Goal: Communication & Community: Answer question/provide support

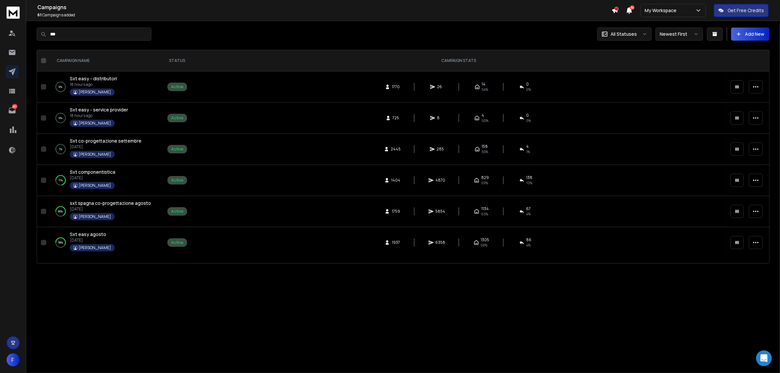
drag, startPoint x: 12, startPoint y: 102, endPoint x: 12, endPoint y: 106, distance: 3.9
click at [12, 102] on div "287" at bounding box center [13, 93] width 15 height 132
click at [12, 109] on p "287" at bounding box center [14, 106] width 5 height 5
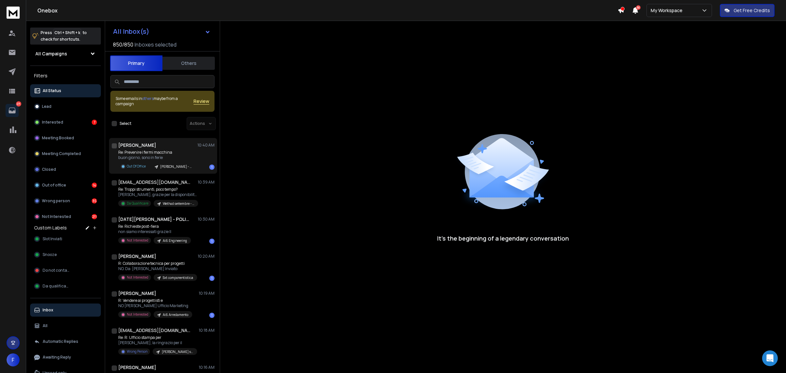
click at [171, 155] on p "Re: Prevenire i fermi macchina" at bounding box center [156, 152] width 77 height 5
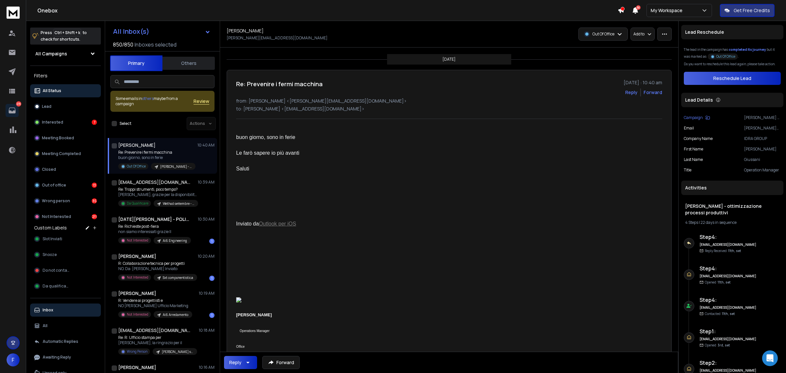
click at [231, 363] on div "Reply" at bounding box center [235, 362] width 12 height 7
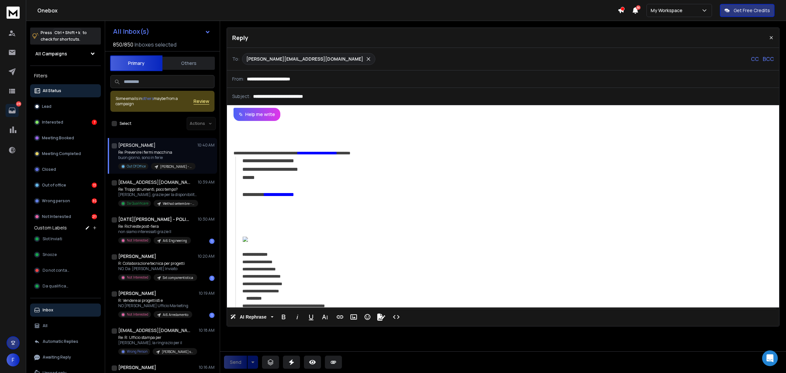
click at [753, 59] on p "CC" at bounding box center [755, 59] width 8 height 8
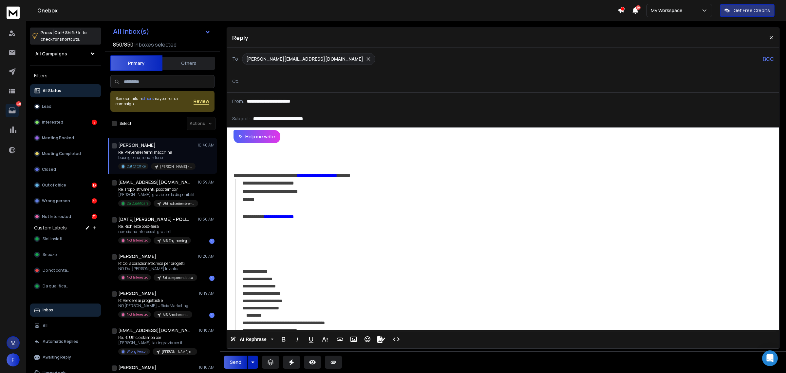
click at [770, 40] on icon at bounding box center [771, 37] width 5 height 5
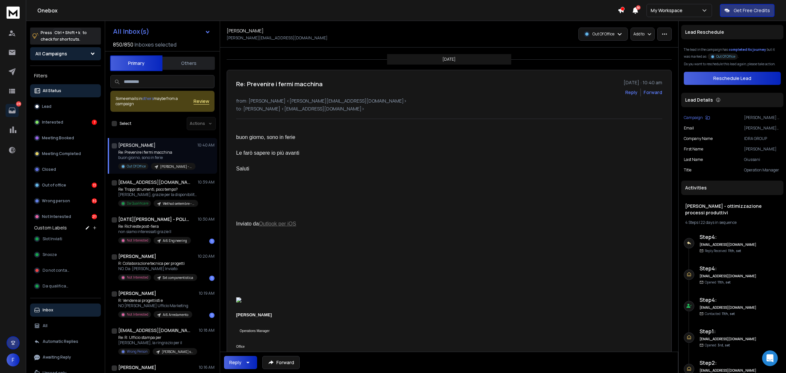
click at [70, 54] on button "All Campaigns" at bounding box center [65, 53] width 71 height 13
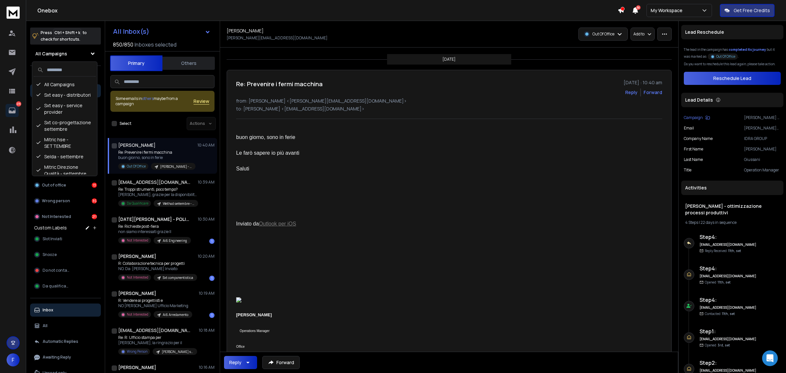
click at [75, 72] on input at bounding box center [65, 69] width 62 height 13
type input "******"
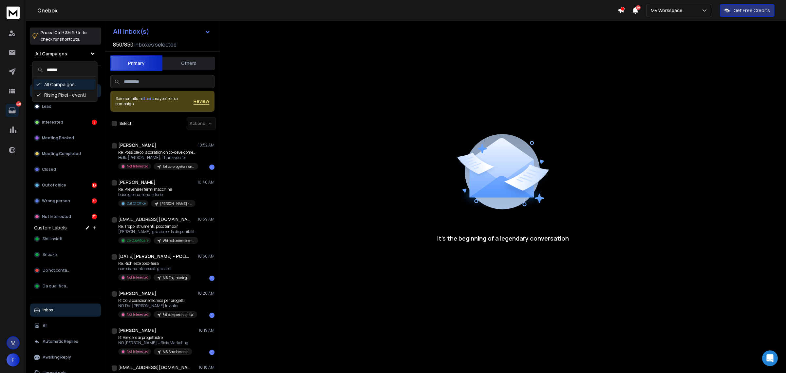
click at [59, 84] on div "All Campaigns" at bounding box center [65, 84] width 62 height 10
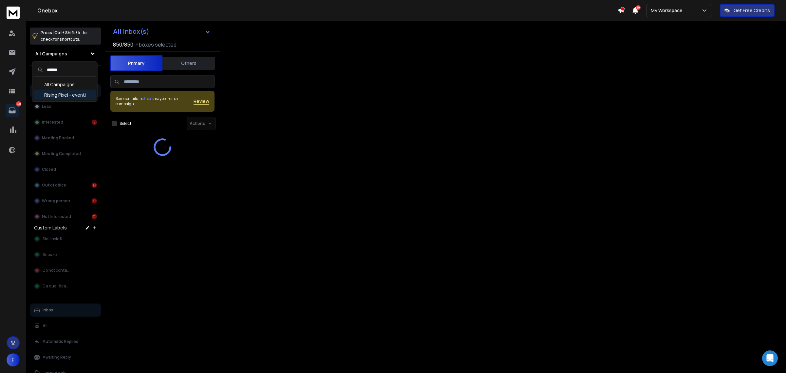
click at [59, 94] on div "Rising Pixel - eventi" at bounding box center [65, 95] width 62 height 10
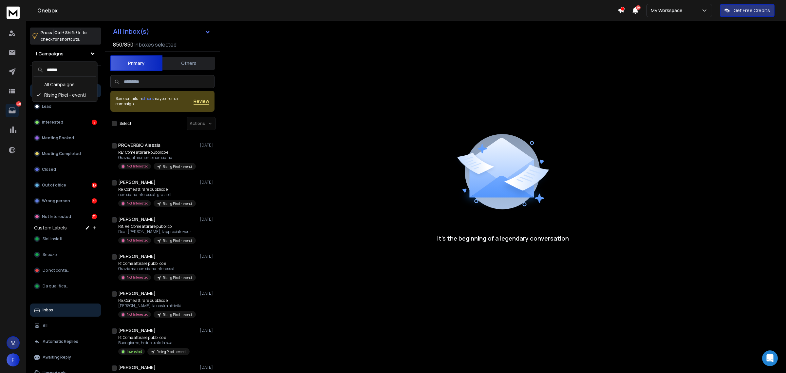
click at [262, 123] on div "It’s the beginning of a legendary conversation" at bounding box center [503, 179] width 566 height 317
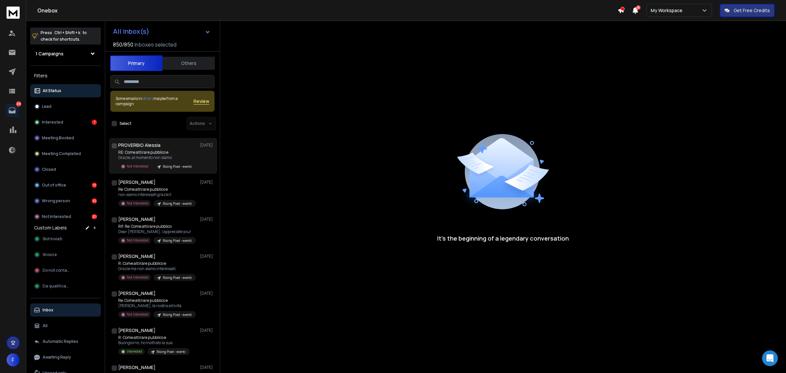
click at [190, 153] on p "RE: Come attirare pubblico e" at bounding box center [157, 152] width 78 height 5
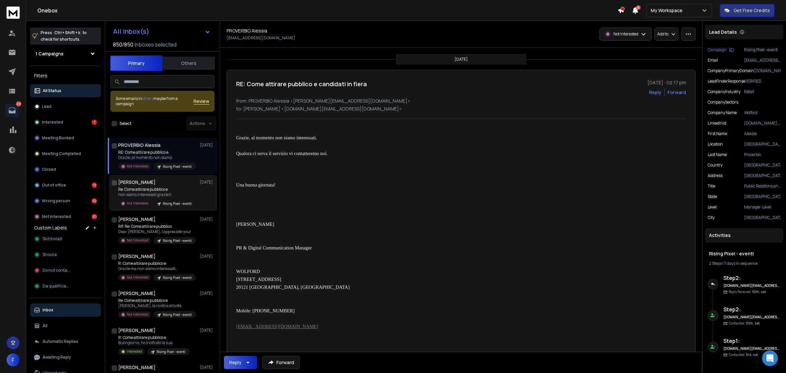
click at [180, 200] on div "Rising Pixel - eventi" at bounding box center [175, 203] width 42 height 7
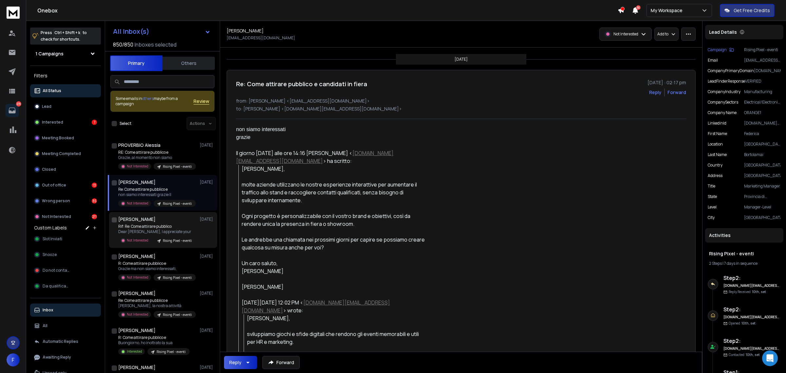
click at [179, 229] on p "Dear Sir, I appreciate your" at bounding box center [157, 231] width 78 height 5
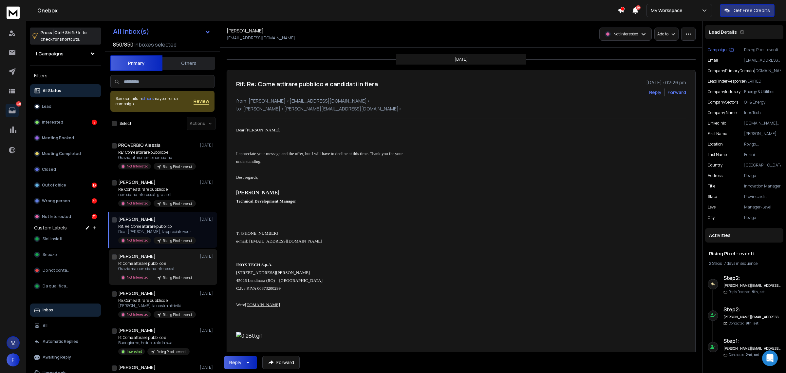
click at [173, 275] on p "Rising Pixel - eventi" at bounding box center [177, 277] width 29 height 5
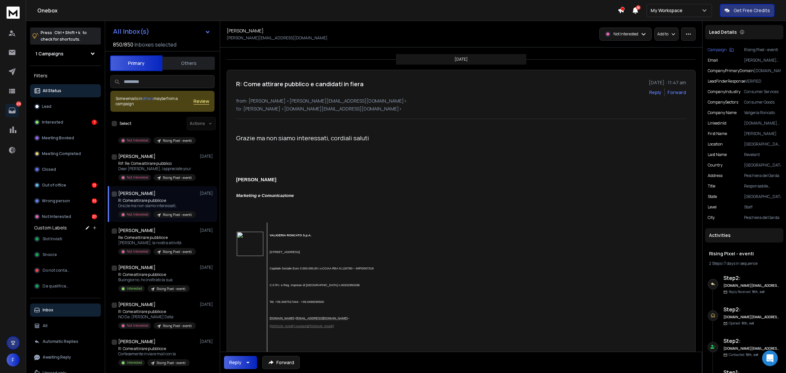
scroll to position [82, 0]
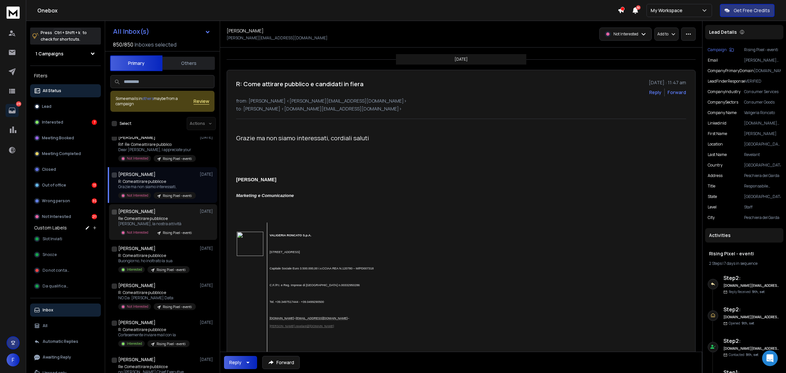
click at [177, 231] on p "Rising Pixel - eventi" at bounding box center [177, 232] width 29 height 5
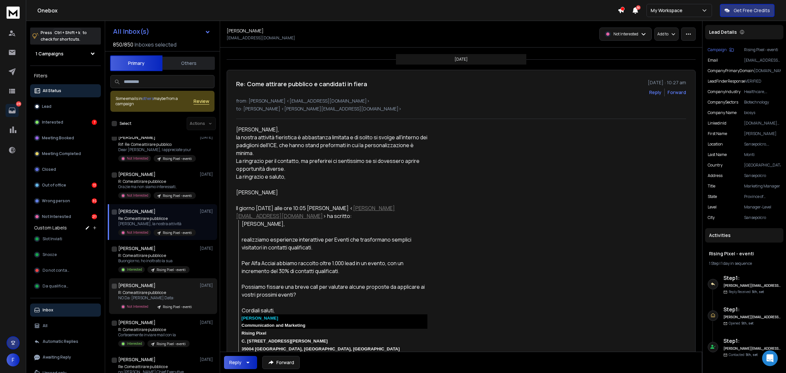
click at [175, 288] on div "Michael Ferranti 03 Sep" at bounding box center [166, 285] width 96 height 7
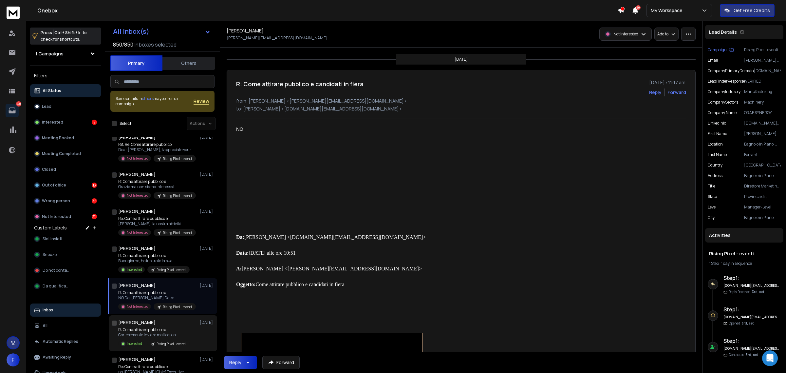
drag, startPoint x: 187, startPoint y: 327, endPoint x: 203, endPoint y: 326, distance: 16.1
click at [187, 328] on p "R: Come attirare pubblico e" at bounding box center [153, 329] width 71 height 5
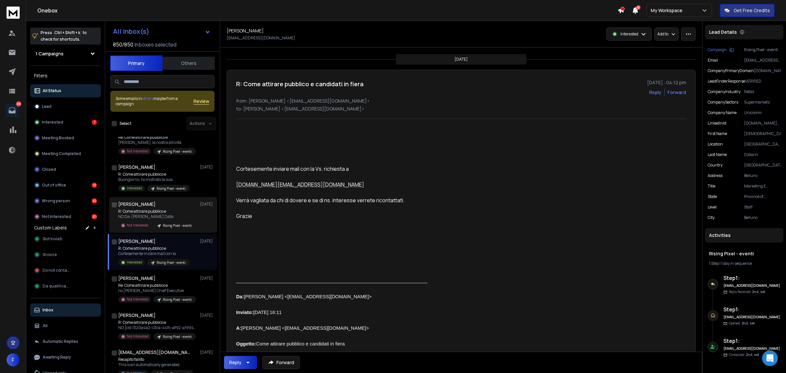
scroll to position [164, 0]
click at [159, 287] on p "no Marcello Pace Chief Executive" at bounding box center [157, 289] width 78 height 5
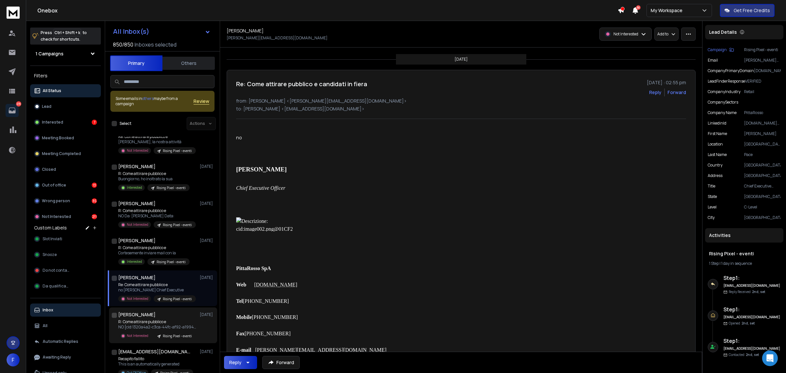
drag, startPoint x: 167, startPoint y: 303, endPoint x: 166, endPoint y: 307, distance: 4.1
click at [167, 304] on div "Marcello Pace 02 Sep Re: Come attirare pubblico e no Marcello Pace Chief Execut…" at bounding box center [163, 288] width 108 height 36
click at [161, 321] on p "R: Come attirare pubblico e" at bounding box center [157, 321] width 79 height 5
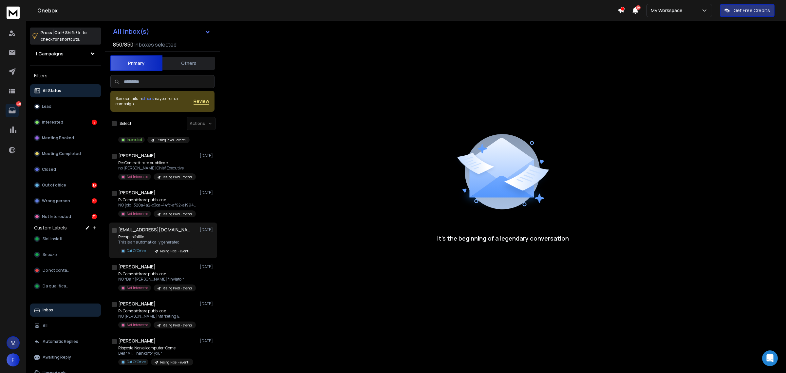
scroll to position [285, 0]
click at [156, 236] on p "Recapito fallito" at bounding box center [155, 237] width 75 height 5
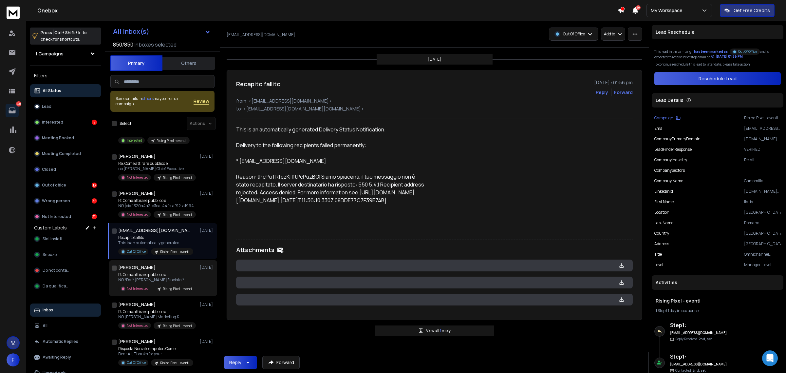
click at [171, 291] on div "Rising Pixel - eventi" at bounding box center [175, 288] width 42 height 7
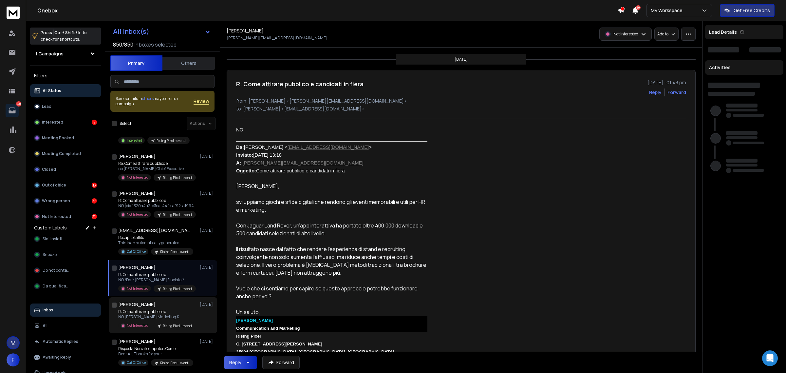
click at [169, 314] on p "NO Alice Bellelli Marketing &" at bounding box center [157, 316] width 78 height 5
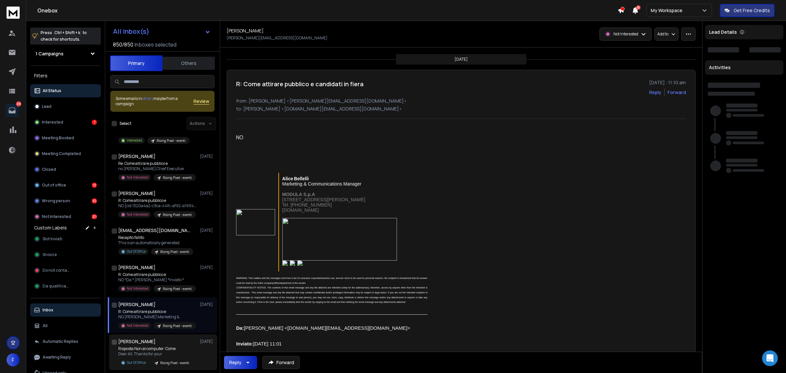
click at [167, 359] on div "Rising Pixel - eventi" at bounding box center [172, 362] width 42 height 7
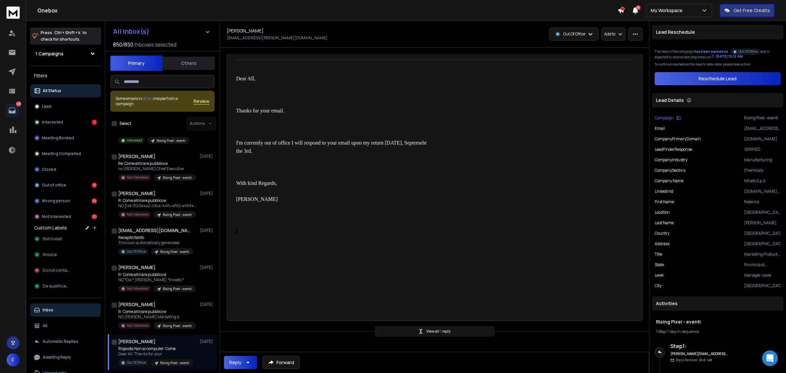
scroll to position [60, 0]
click at [461, 332] on div "View all 1 reply" at bounding box center [435, 331] width 120 height 10
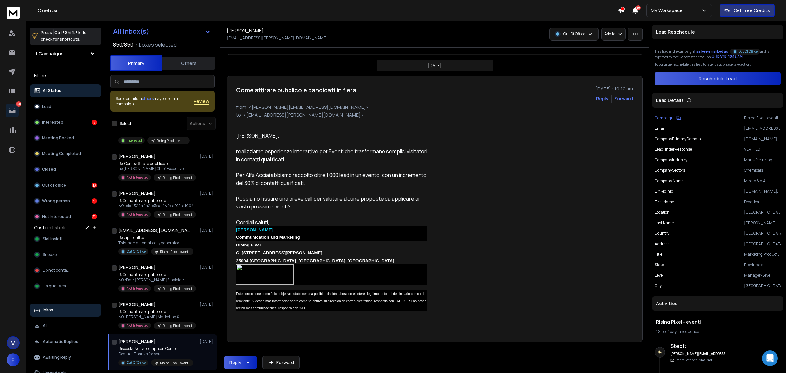
scroll to position [331, 0]
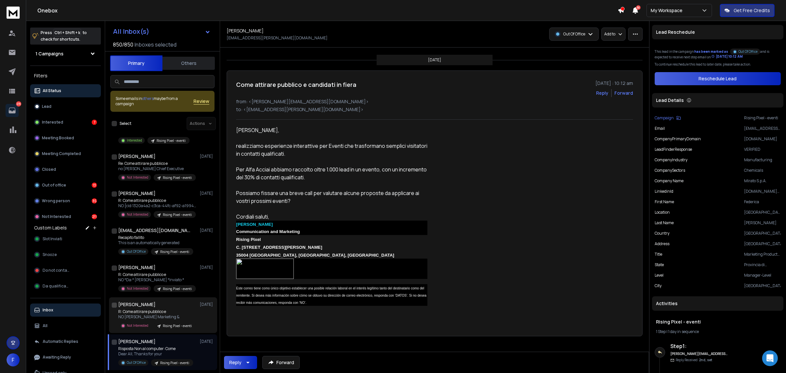
click at [156, 313] on p "R: Come attirare pubblico e" at bounding box center [157, 311] width 78 height 5
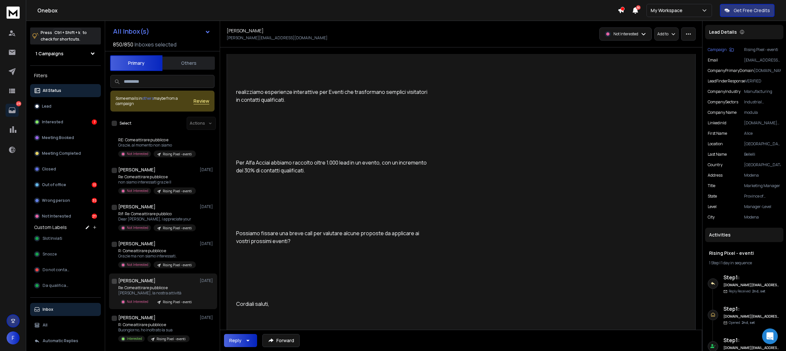
scroll to position [0, 0]
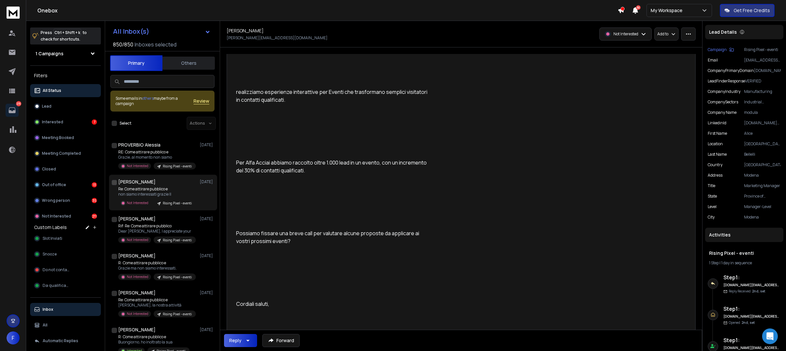
click at [177, 194] on p "non siamo interessati grazie Il" at bounding box center [157, 194] width 78 height 5
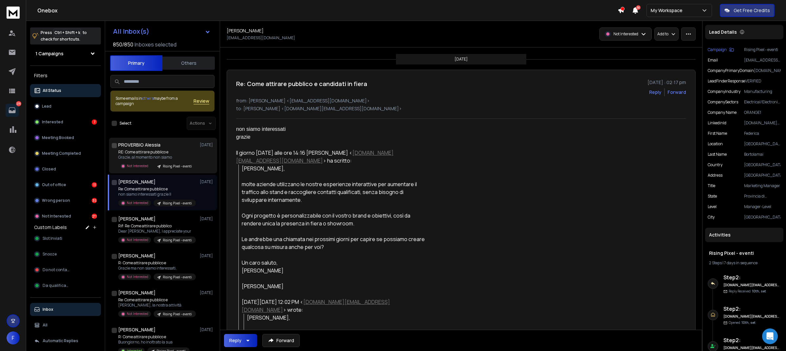
click at [159, 153] on p "RE: Come attirare pubblico e" at bounding box center [157, 152] width 78 height 5
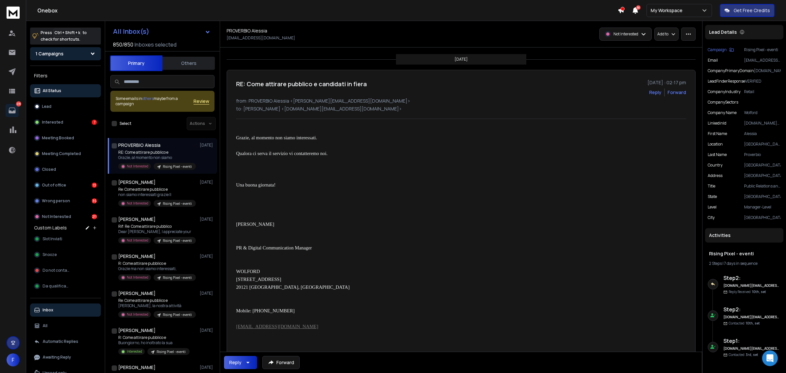
click at [66, 51] on button "1 Campaigns" at bounding box center [65, 53] width 71 height 13
click at [66, 68] on input "******" at bounding box center [65, 69] width 62 height 13
type input "****"
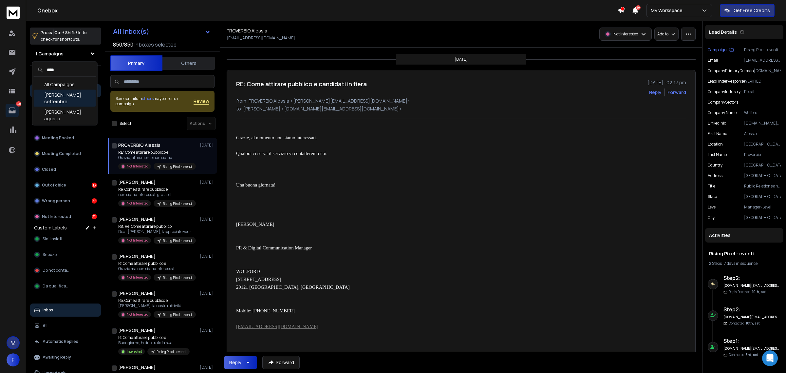
click at [61, 97] on div "[PERSON_NAME] settembre" at bounding box center [65, 98] width 62 height 17
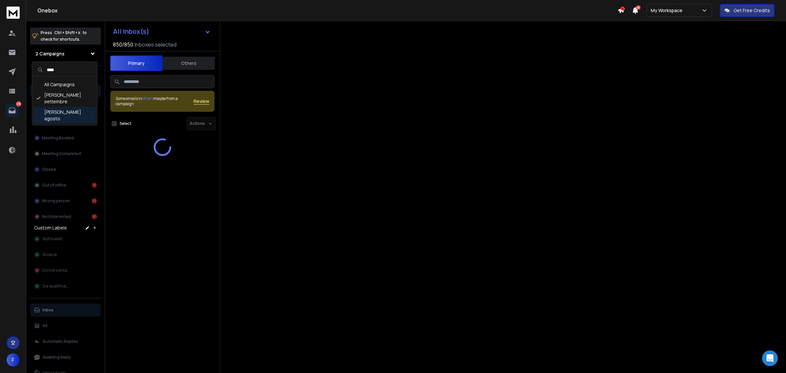
click at [61, 109] on div "[PERSON_NAME] agosto" at bounding box center [65, 115] width 62 height 17
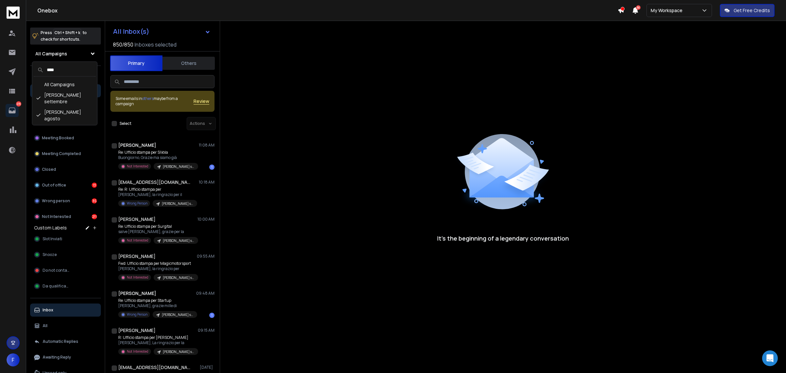
click at [352, 191] on div "It’s the beginning of a legendary conversation" at bounding box center [503, 179] width 566 height 317
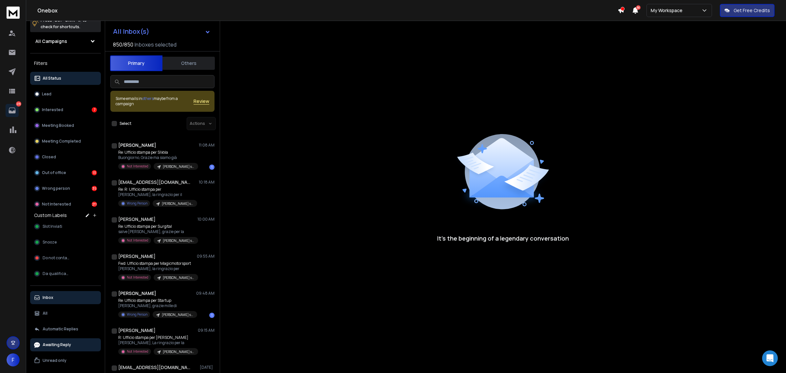
scroll to position [49, 0]
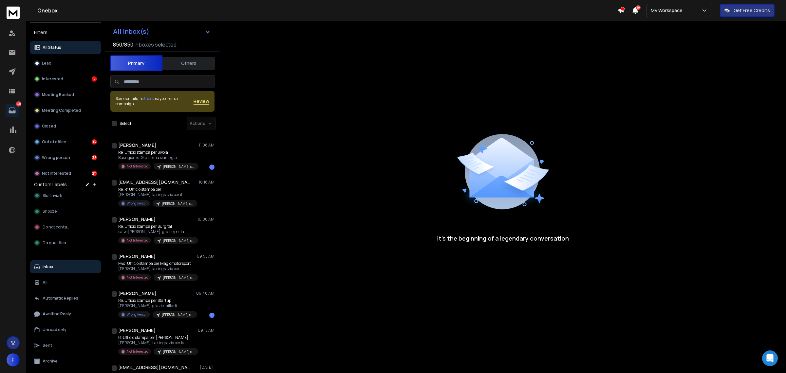
click at [59, 193] on span "Slot Inviati" at bounding box center [53, 195] width 20 height 5
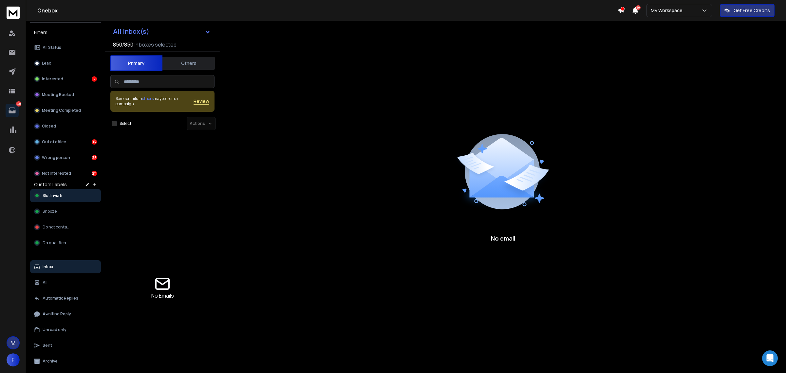
click at [63, 240] on span "Da qualificare" at bounding box center [57, 242] width 28 height 5
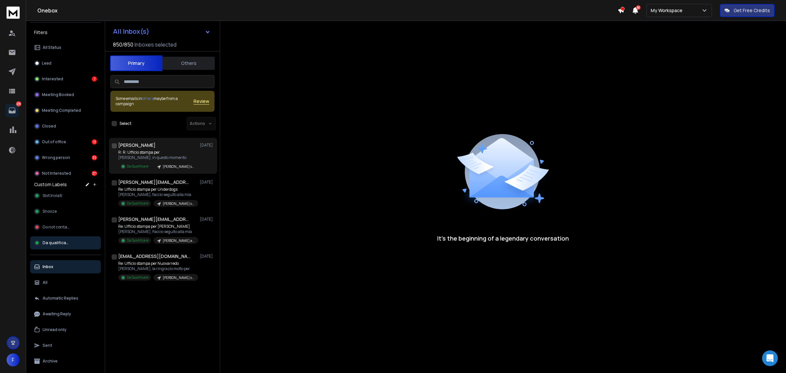
click at [198, 173] on div "Silvia Pochettino 10 Sep R: R: Ufficio stampa per Ciao Erika, in questo momento…" at bounding box center [163, 156] width 108 height 36
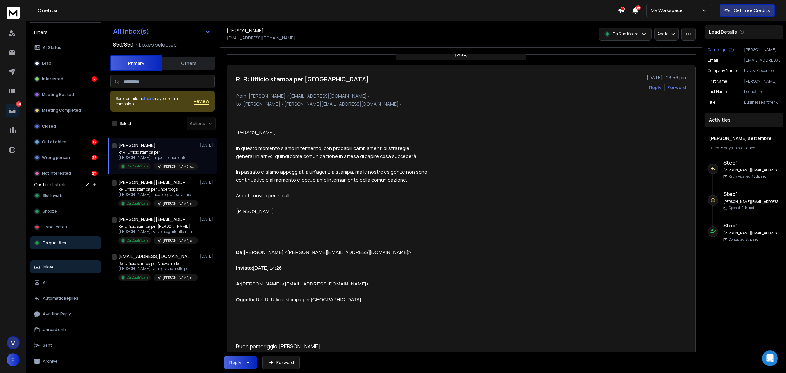
scroll to position [0, 0]
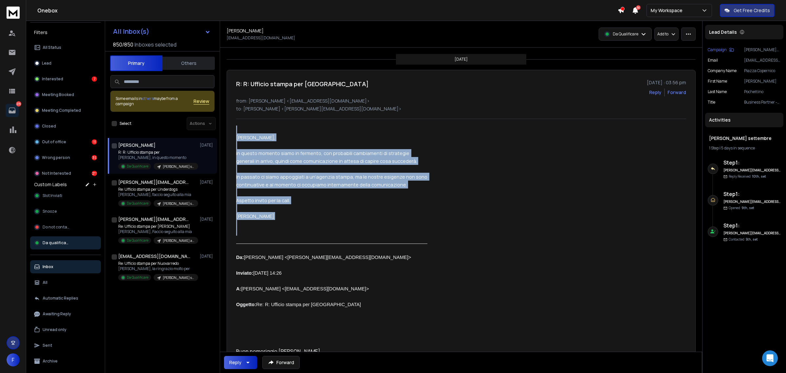
drag, startPoint x: 270, startPoint y: 229, endPoint x: 238, endPoint y: 127, distance: 106.3
copy div "Ciao Erika, in questo momento siamo in fermento, con probabili cambiamenti di s…"
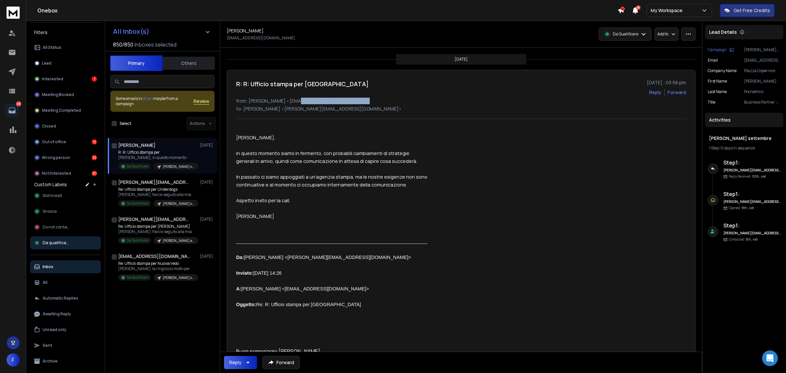
drag, startPoint x: 287, startPoint y: 100, endPoint x: 345, endPoint y: 102, distance: 58.3
click at [345, 102] on p "from: Silvia Pochettino <spochettino@pcopernico.it>" at bounding box center [461, 101] width 450 height 7
copy p "[EMAIL_ADDRESS][DOMAIN_NAME]"
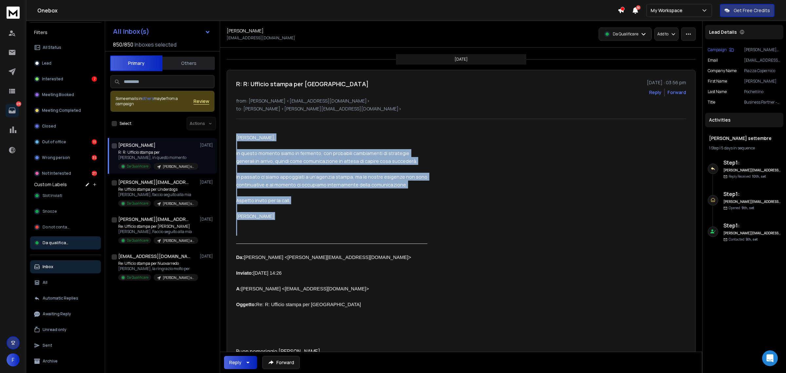
drag, startPoint x: 270, startPoint y: 151, endPoint x: 380, endPoint y: 228, distance: 134.6
copy div "Ciao Erika, in questo momento siamo in fermento, con probabili cambiamenti di s…"
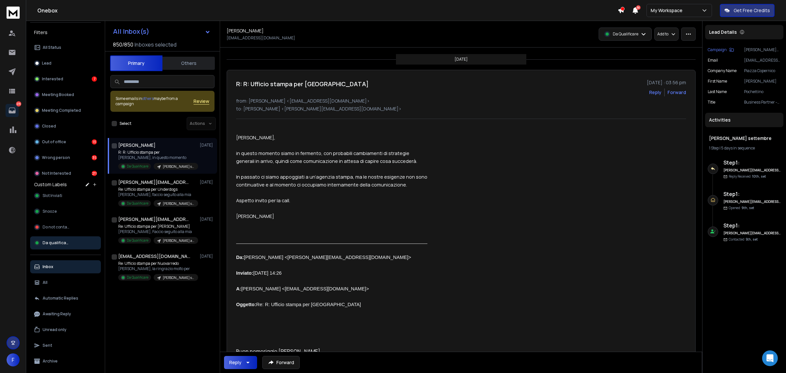
click at [333, 254] on p "Da: Erika Zaniolo <erika@blumvision.com> Inviato: mercoledì 10 settembre 2025 1…" at bounding box center [331, 280] width 191 height 55
click at [262, 185] on span "In passato ci siamo appoggiati a un’agenzia stampa, ma le nostre esigenze non s…" at bounding box center [332, 180] width 192 height 14
click at [657, 95] on button "Reply" at bounding box center [655, 92] width 12 height 7
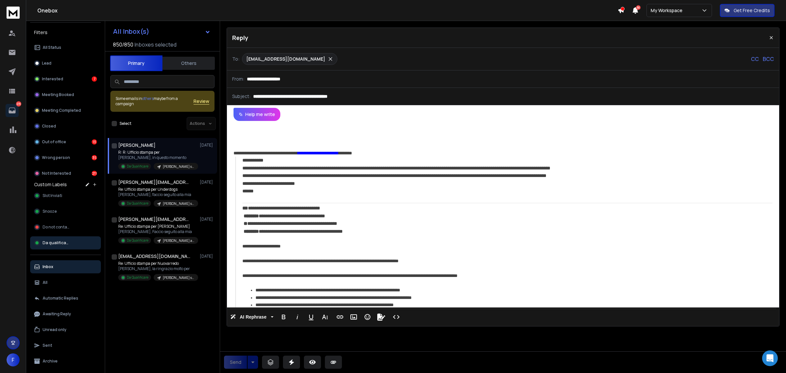
click at [770, 38] on icon at bounding box center [771, 37] width 5 height 5
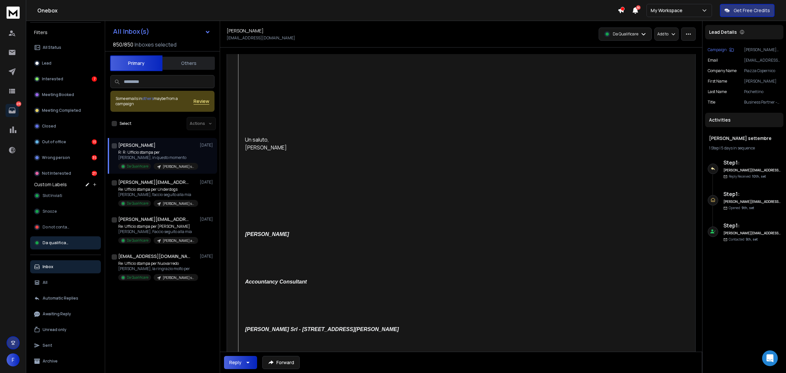
scroll to position [1936, 0]
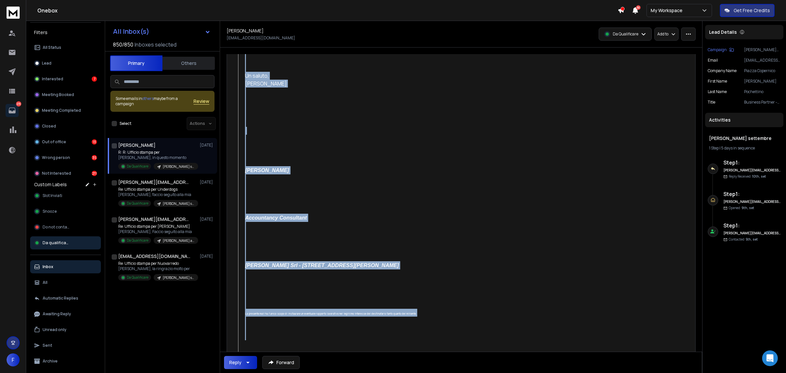
drag, startPoint x: 236, startPoint y: 138, endPoint x: 470, endPoint y: 392, distance: 345.6
click at [470, 372] on html "Get only verified leads with our AI-powered Lead Finder, starting at $22/mo Try…" at bounding box center [393, 186] width 786 height 373
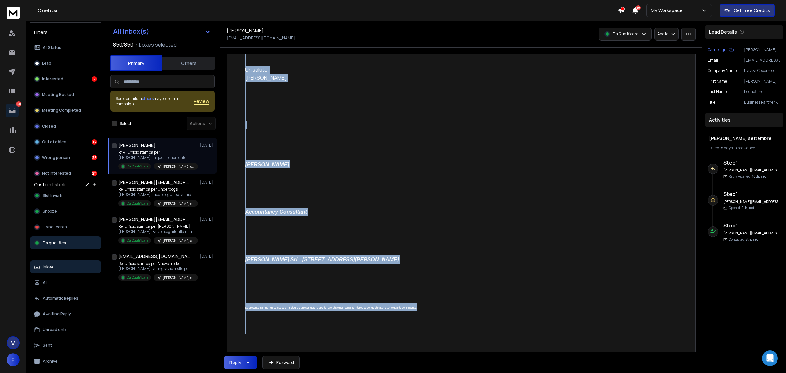
copy div "Ciao Erika, in questo momento siamo in fermento, con probabili cambiamenti di s…"
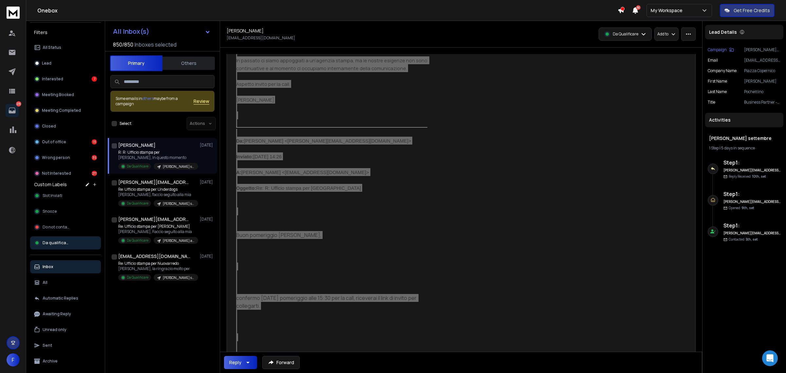
scroll to position [0, 0]
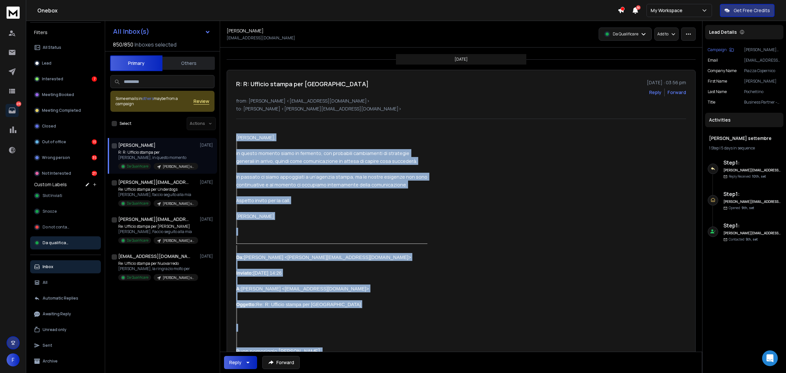
click at [372, 150] on span "in questo momento siamo in fermento, con probabili cambiamenti di strategie gen…" at bounding box center [326, 157] width 181 height 14
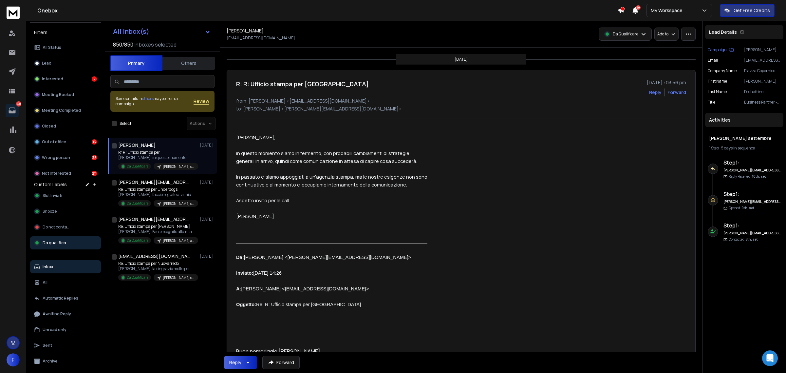
click at [651, 92] on button "Reply" at bounding box center [655, 92] width 12 height 7
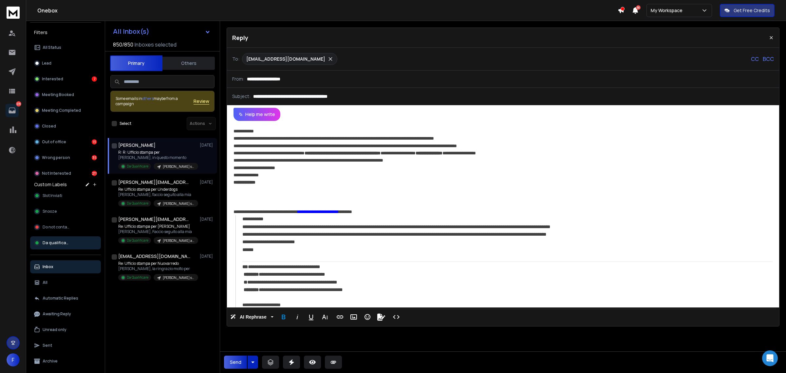
drag, startPoint x: 251, startPoint y: 126, endPoint x: 258, endPoint y: 129, distance: 8.0
click at [251, 127] on div "**********" at bounding box center [503, 214] width 552 height 186
click at [264, 128] on p "**********" at bounding box center [499, 130] width 531 height 7
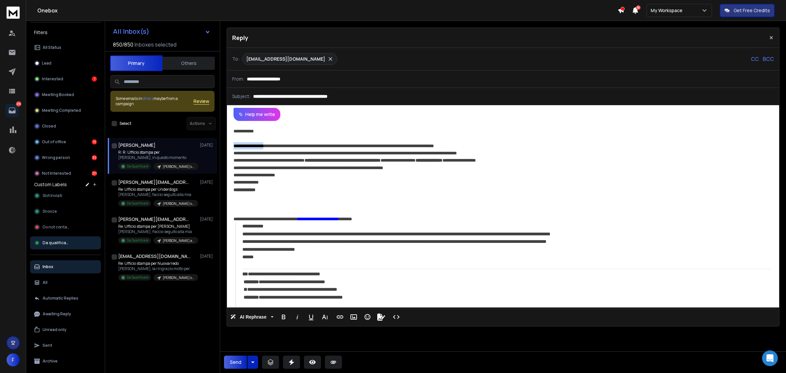
drag, startPoint x: 268, startPoint y: 144, endPoint x: 222, endPoint y: 144, distance: 45.8
click at [221, 144] on div "**********" at bounding box center [503, 214] width 566 height 387
click at [460, 143] on p "**********" at bounding box center [499, 145] width 531 height 7
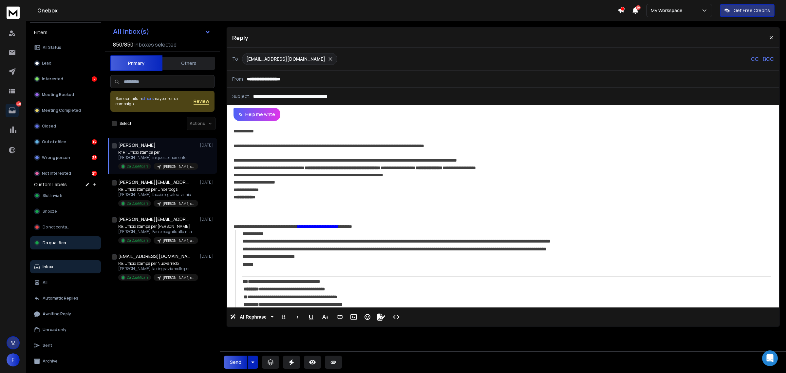
click at [541, 162] on p "**********" at bounding box center [499, 164] width 531 height 15
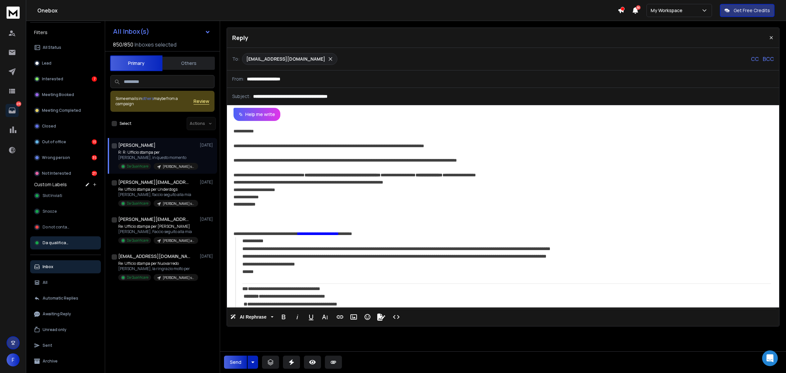
click at [252, 173] on p "**********" at bounding box center [499, 171] width 531 height 15
click at [249, 173] on p "**********" at bounding box center [499, 171] width 531 height 15
click at [326, 180] on p "**********" at bounding box center [499, 181] width 531 height 7
click at [250, 175] on p "**********" at bounding box center [499, 171] width 531 height 15
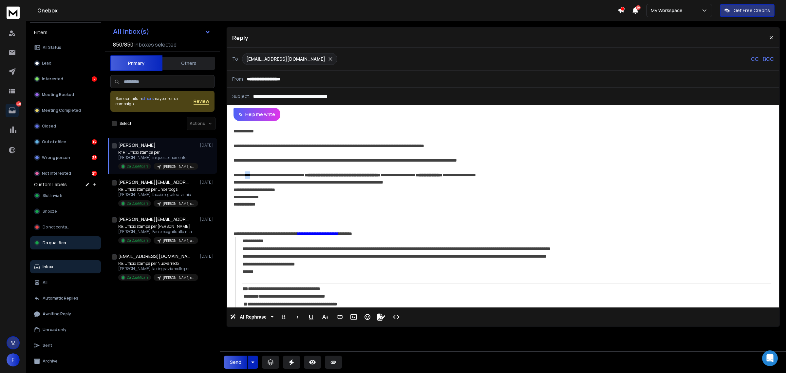
click at [250, 175] on p "**********" at bounding box center [499, 171] width 531 height 15
click at [546, 176] on p "**********" at bounding box center [499, 171] width 531 height 15
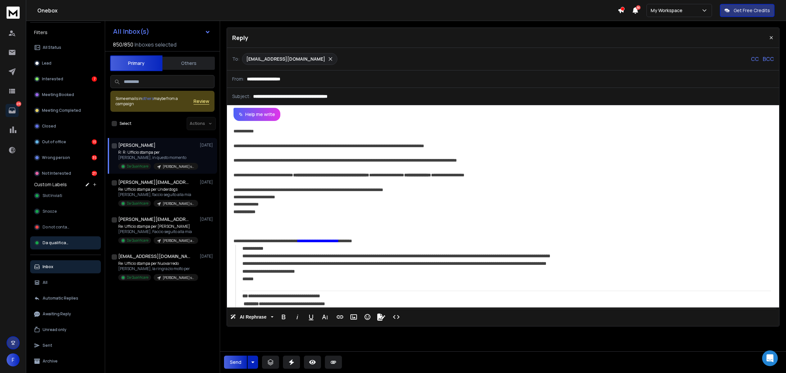
click at [416, 189] on p "**********" at bounding box center [499, 189] width 531 height 7
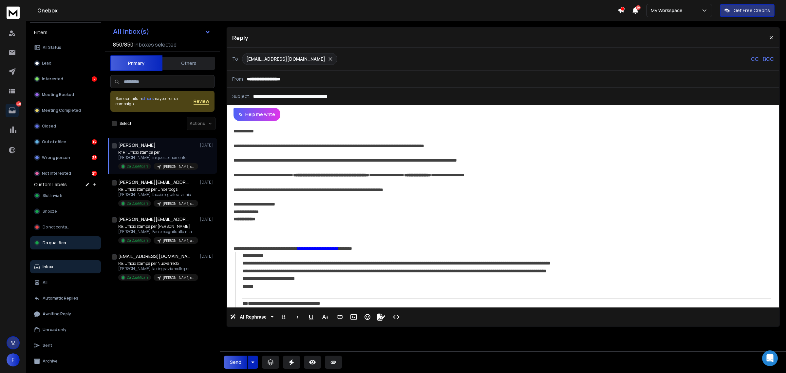
click at [302, 203] on p "**********" at bounding box center [499, 203] width 531 height 7
click at [290, 205] on p "**********" at bounding box center [499, 203] width 531 height 7
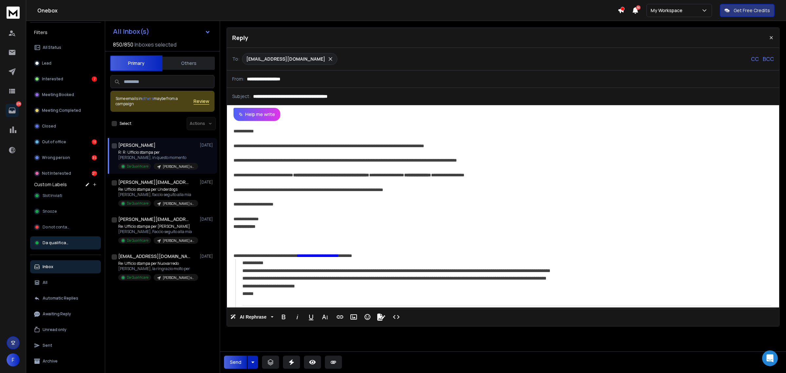
drag, startPoint x: 272, startPoint y: 223, endPoint x: 272, endPoint y: 229, distance: 5.3
click at [272, 224] on p "**********" at bounding box center [499, 222] width 531 height 15
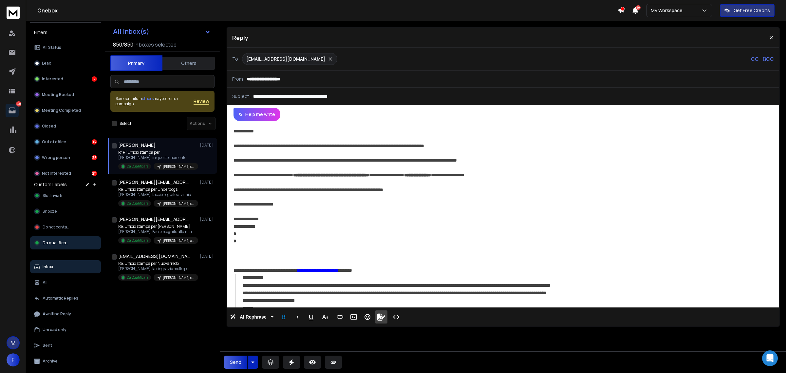
click at [379, 323] on div "Insert Link Insert Image Emoticons Signature" at bounding box center [360, 317] width 55 height 16
click at [379, 320] on icon "button" at bounding box center [381, 317] width 8 height 8
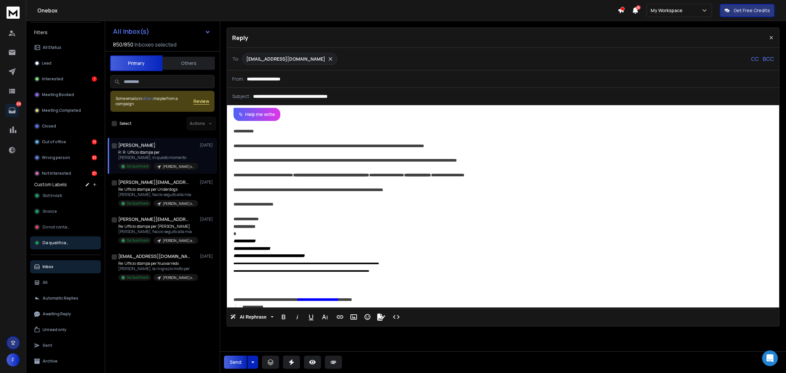
click at [236, 365] on button "Send" at bounding box center [235, 361] width 23 height 13
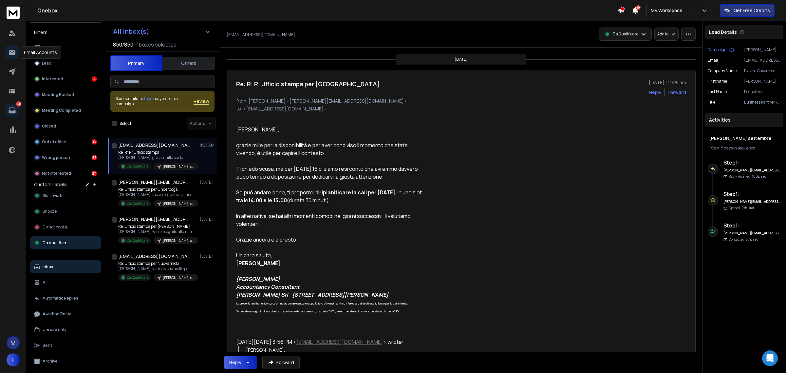
click at [13, 53] on icon at bounding box center [12, 52] width 7 height 5
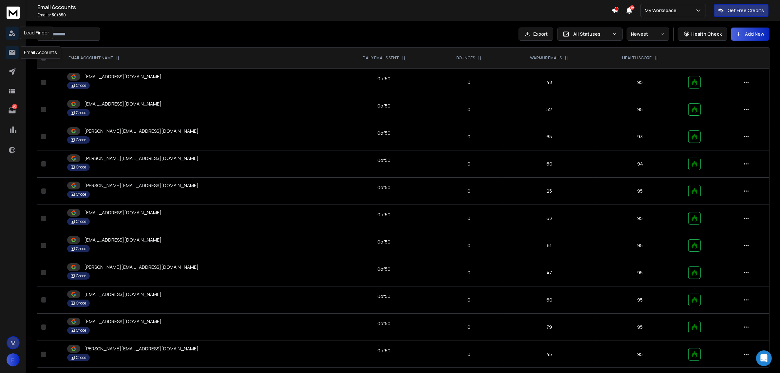
click at [14, 28] on link at bounding box center [12, 33] width 13 height 13
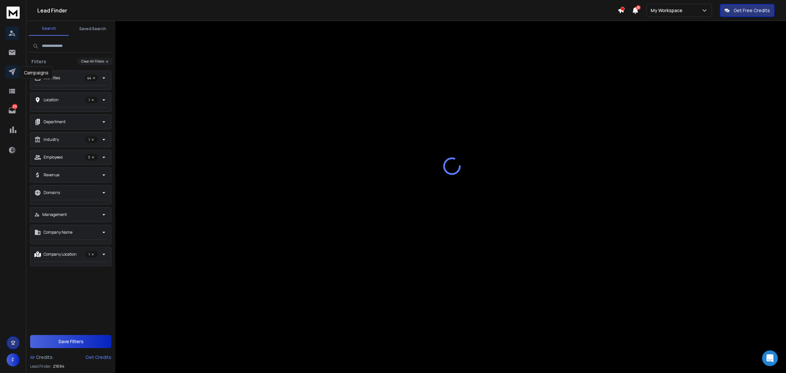
click at [13, 69] on icon at bounding box center [12, 72] width 8 height 8
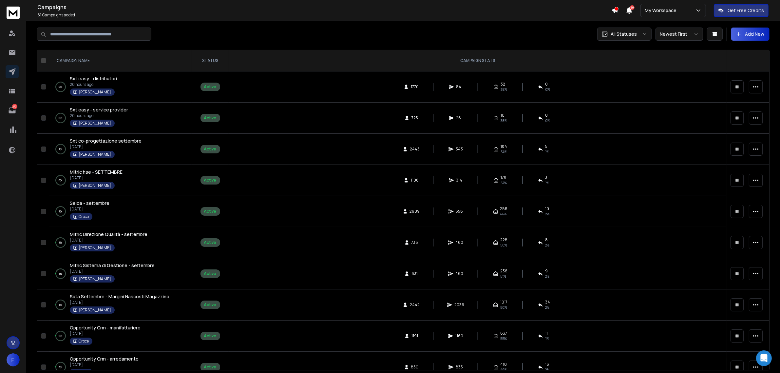
click at [111, 36] on input at bounding box center [94, 34] width 115 height 13
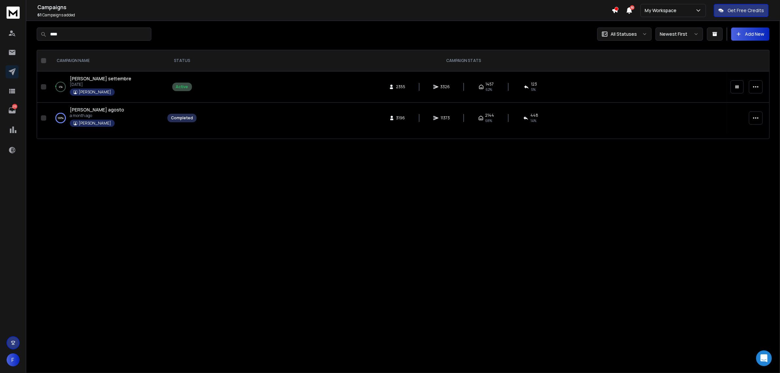
type input "****"
click at [102, 83] on p "8 days ago" at bounding box center [101, 84] width 62 height 5
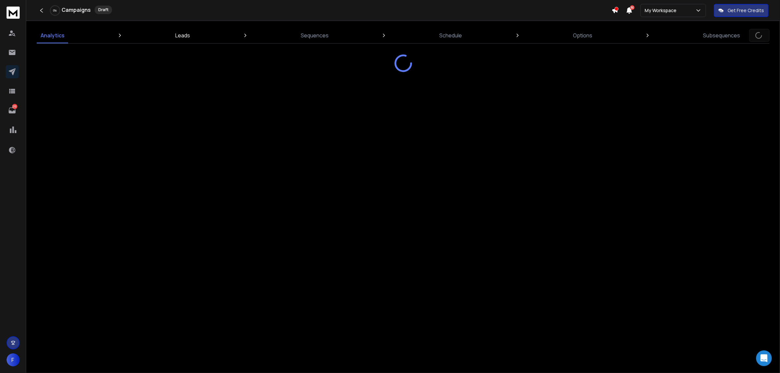
click at [193, 37] on link "Leads" at bounding box center [182, 36] width 23 height 16
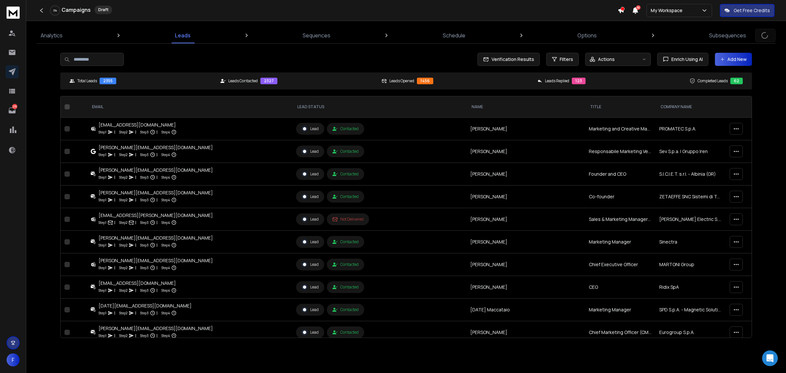
click at [84, 56] on input at bounding box center [92, 59] width 64 height 13
type input "*******"
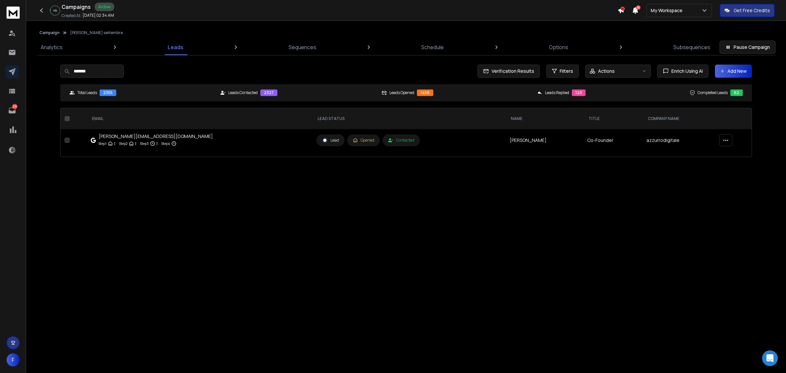
click at [68, 140] on button "button" at bounding box center [67, 140] width 5 height 5
click at [725, 140] on button "button" at bounding box center [725, 140] width 13 height 12
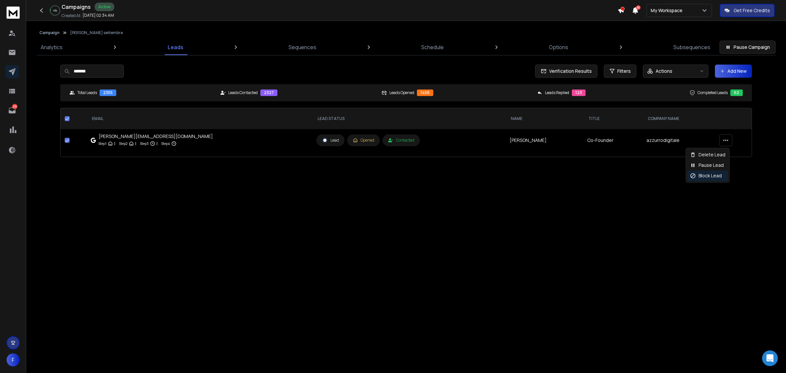
click at [713, 176] on p "Block Lead" at bounding box center [710, 175] width 23 height 7
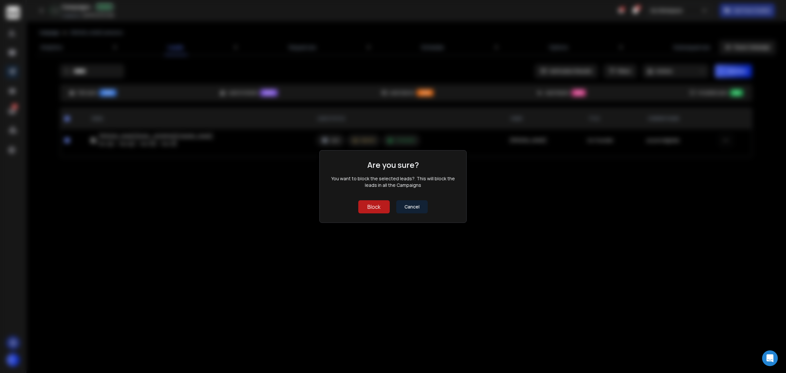
click at [379, 207] on button "Block" at bounding box center [373, 206] width 31 height 13
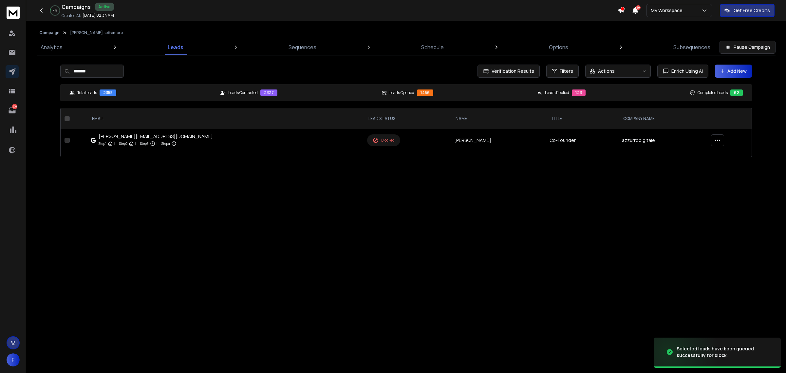
click at [715, 141] on icon "button" at bounding box center [718, 140] width 6 height 6
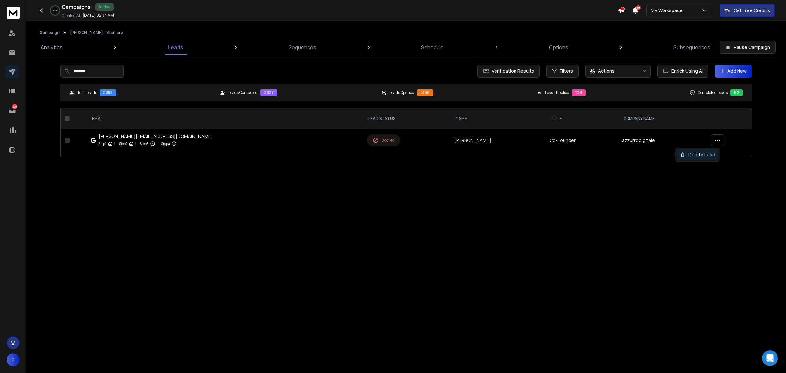
click at [407, 141] on div "Blocked" at bounding box center [406, 140] width 79 height 12
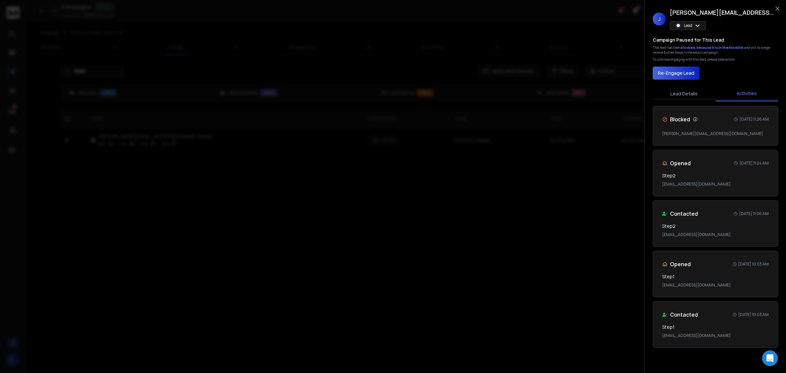
click at [736, 97] on button "Activities" at bounding box center [747, 93] width 63 height 15
click at [699, 27] on body "Get only verified leads with our AI-powered Lead Finder, starting at $22/mo Try…" at bounding box center [393, 186] width 786 height 373
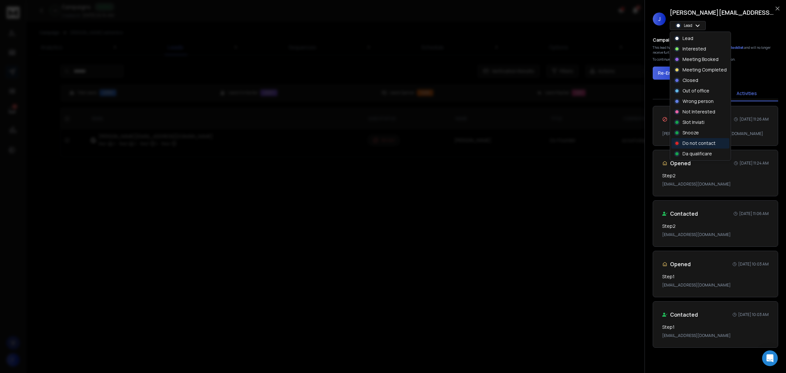
click at [698, 146] on div "Do not contact" at bounding box center [700, 143] width 58 height 10
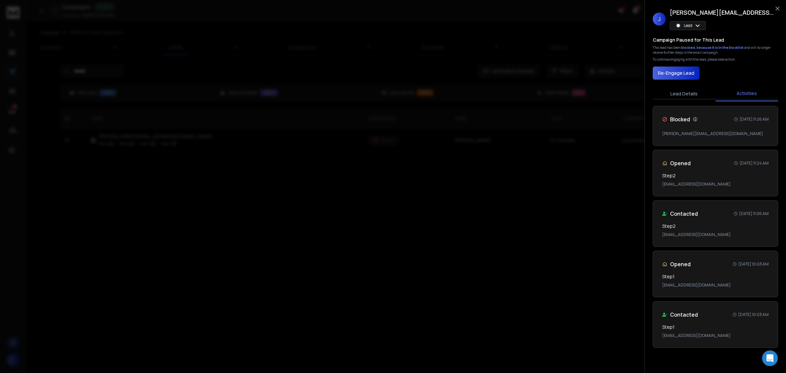
click at [564, 195] on div at bounding box center [393, 186] width 786 height 373
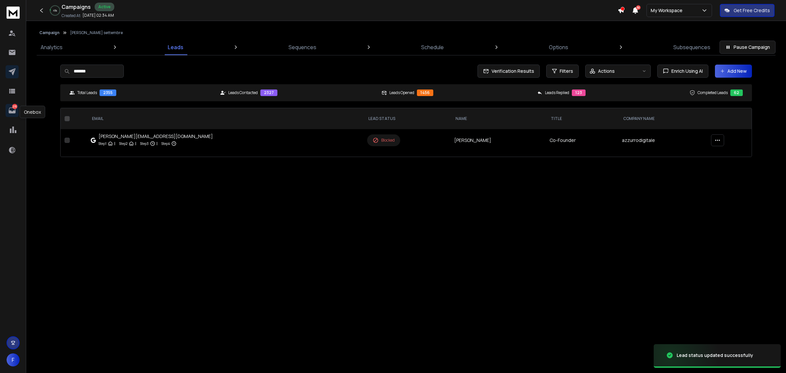
click at [16, 112] on link "270" at bounding box center [12, 110] width 13 height 13
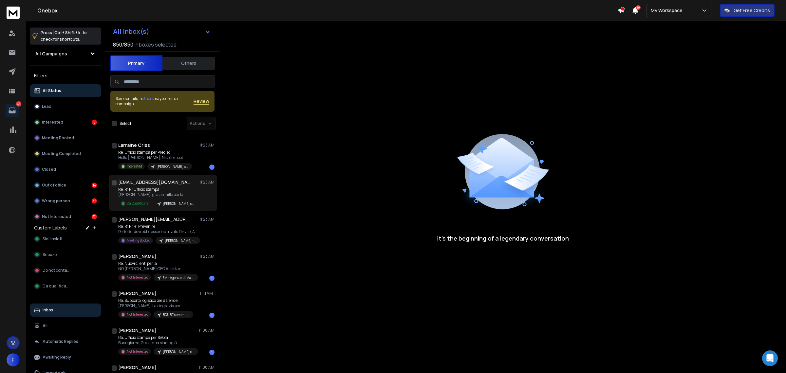
click at [178, 191] on p "Re: R: R: Ufficio stampa" at bounding box center [157, 189] width 79 height 5
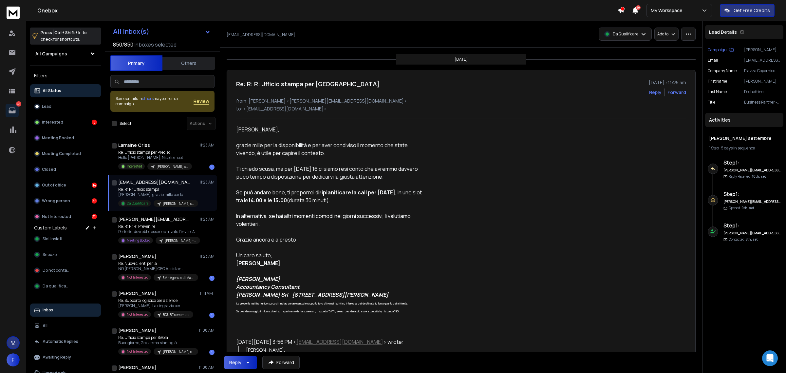
click at [163, 85] on input at bounding box center [162, 81] width 104 height 13
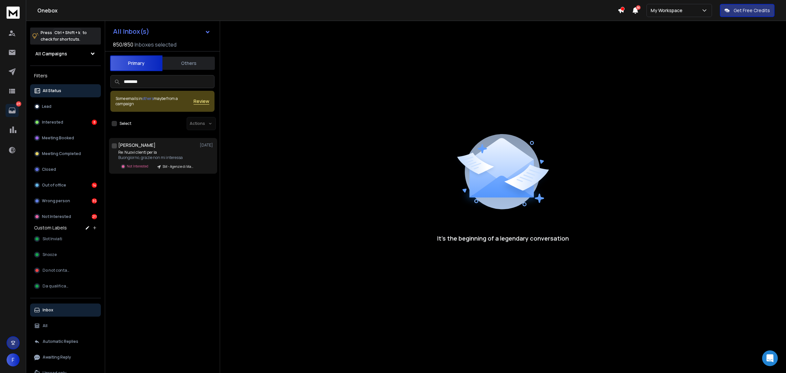
type input "********"
click at [147, 160] on p "Buongiorno, grazie non mi interessa" at bounding box center [157, 157] width 79 height 5
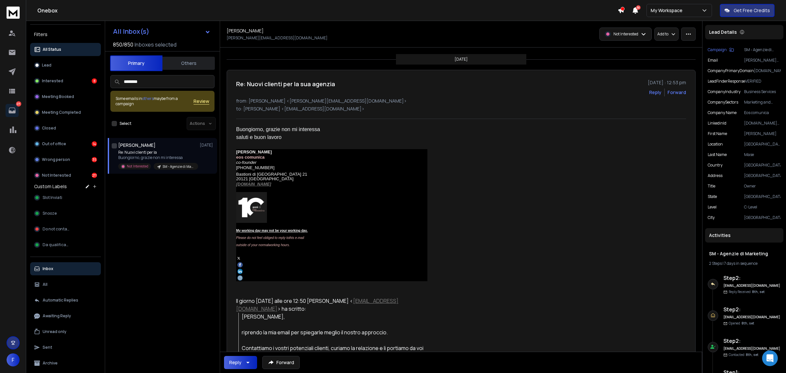
scroll to position [49, 0]
click at [169, 81] on input "********" at bounding box center [162, 81] width 104 height 13
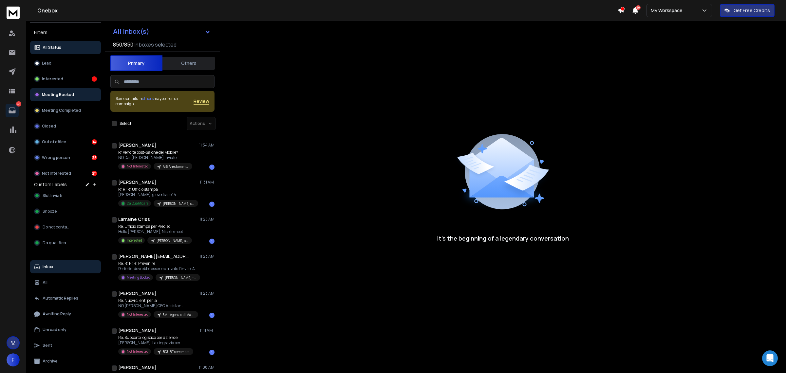
click at [63, 88] on button "Meeting Booked" at bounding box center [65, 94] width 71 height 13
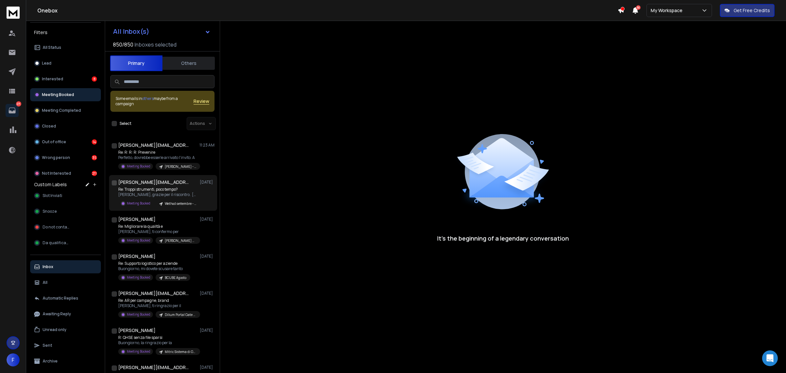
click at [182, 196] on p "[PERSON_NAME], grazie per il riscontro. [GEOGRAPHIC_DATA]" at bounding box center [157, 194] width 79 height 5
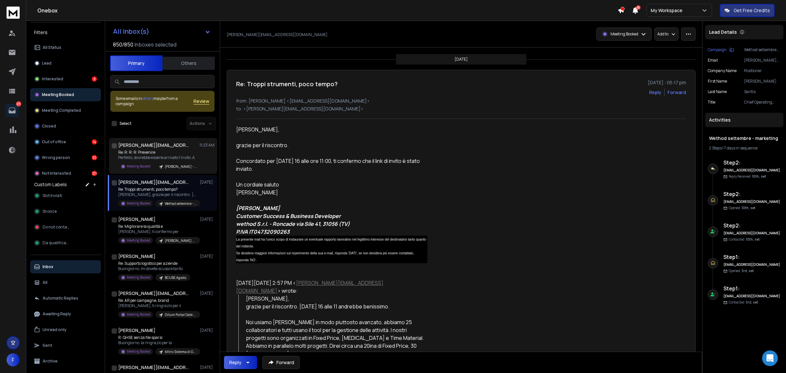
click at [182, 160] on div "Re: R: R: R: Prevenire Perfetto, dovrebbe esserle arrivato l'invito. A Meeting …" at bounding box center [159, 160] width 82 height 20
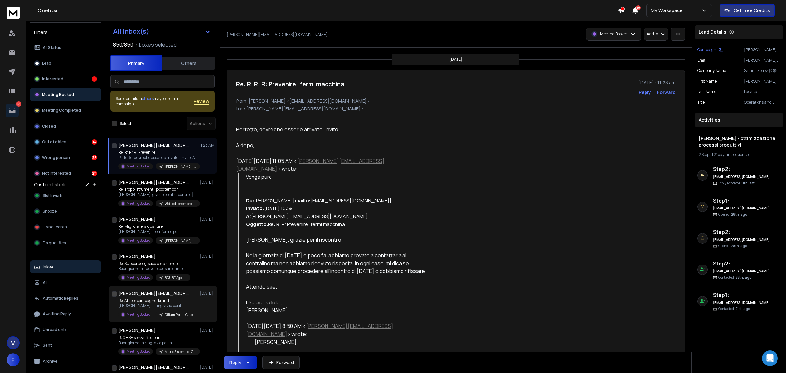
click at [189, 295] on div "daniele.simonini@area62.it 10 Sep" at bounding box center [166, 293] width 96 height 7
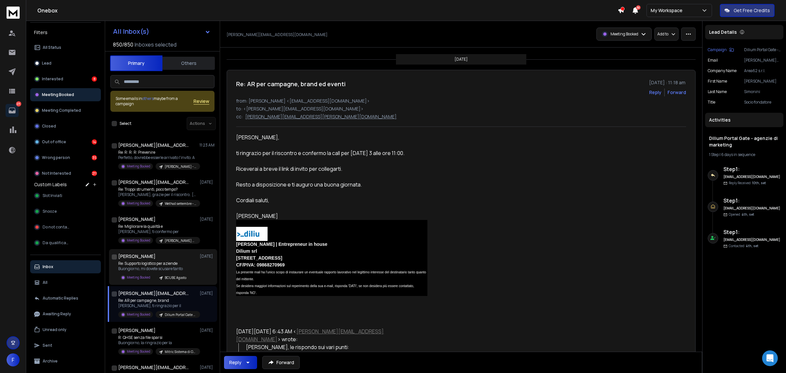
click at [202, 273] on div "Re: Supporto logistico per aziende Buongiorno, mi dovete scusare tanto Meeting …" at bounding box center [166, 271] width 96 height 20
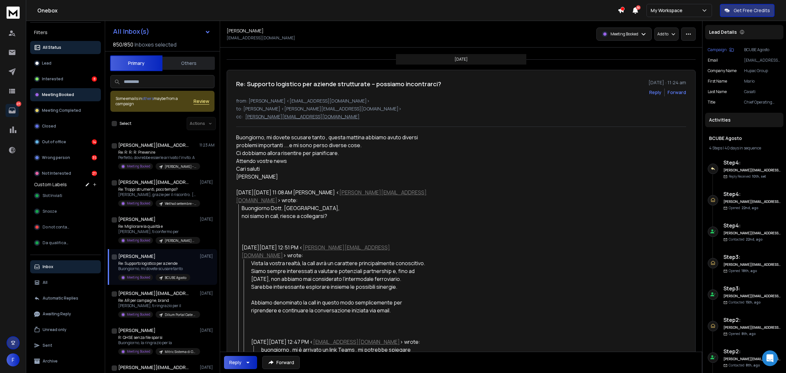
click at [69, 41] on button "All Status" at bounding box center [65, 47] width 71 height 13
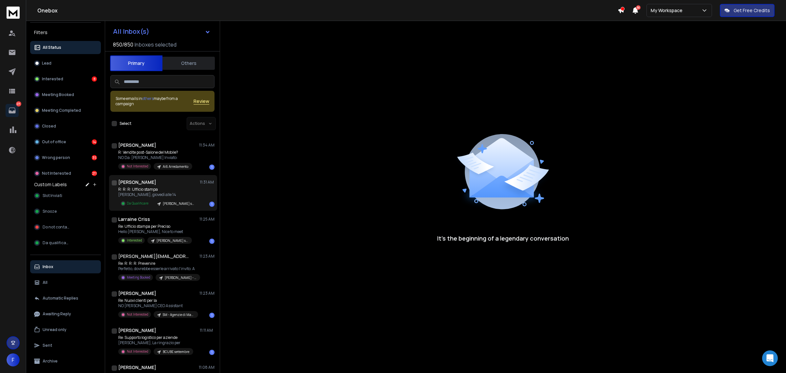
click at [166, 200] on div "[PERSON_NAME] settembre" at bounding box center [176, 203] width 45 height 7
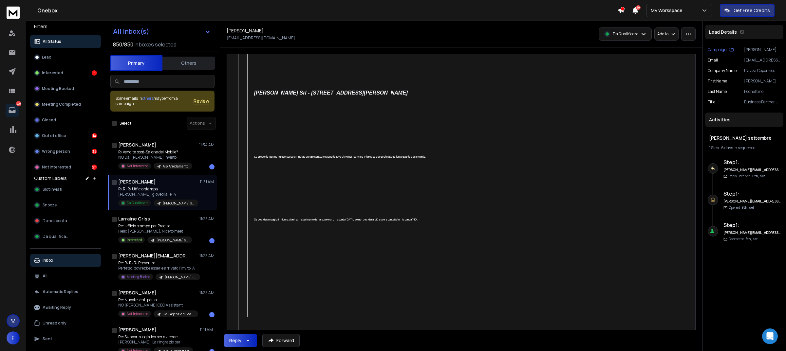
scroll to position [4058, 0]
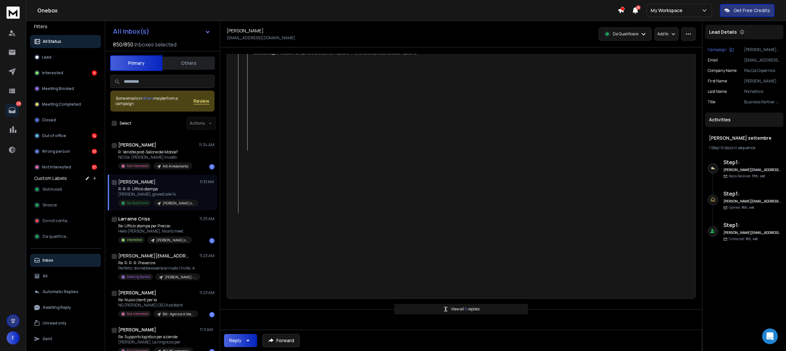
click at [459, 309] on p "View all 5 replies" at bounding box center [465, 309] width 28 height 5
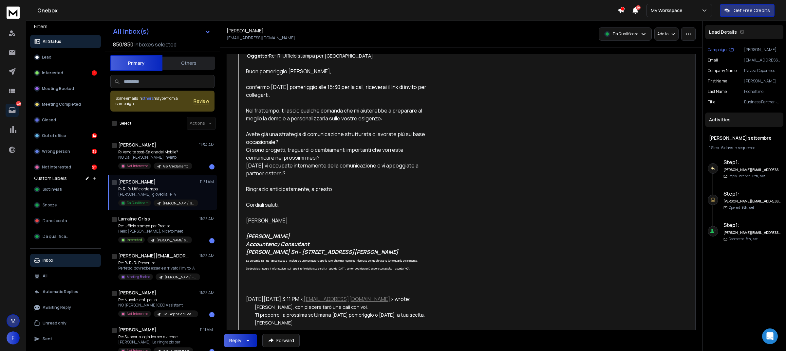
scroll to position [4631, 0]
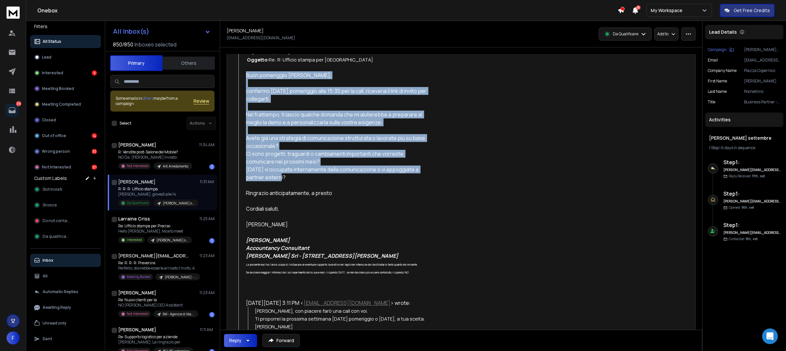
drag, startPoint x: 298, startPoint y: 234, endPoint x: 223, endPoint y: 129, distance: 129.1
click at [223, 129] on div "Today Re: R: R: Ufficio stampa per Piazza Copernico 11 September 2025 : 11:25 a…" at bounding box center [461, 137] width 482 height 938
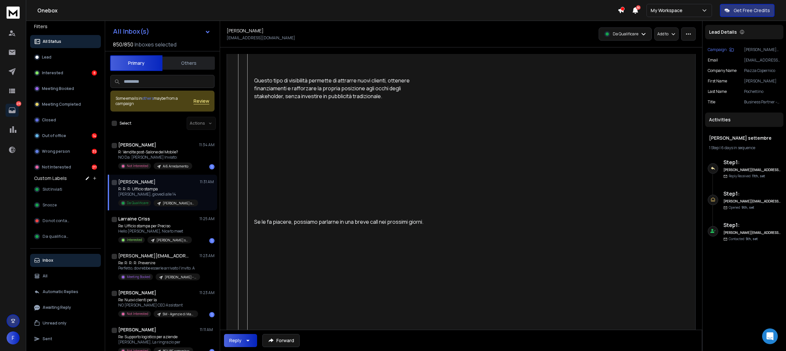
scroll to position [3321, 0]
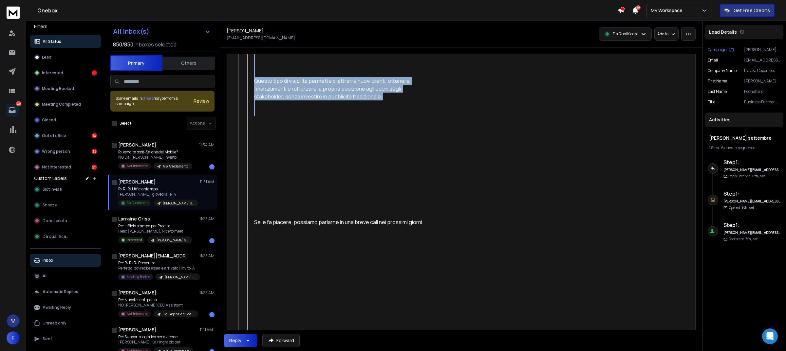
drag, startPoint x: 700, startPoint y: 170, endPoint x: 696, endPoint y: 89, distance: 81.6
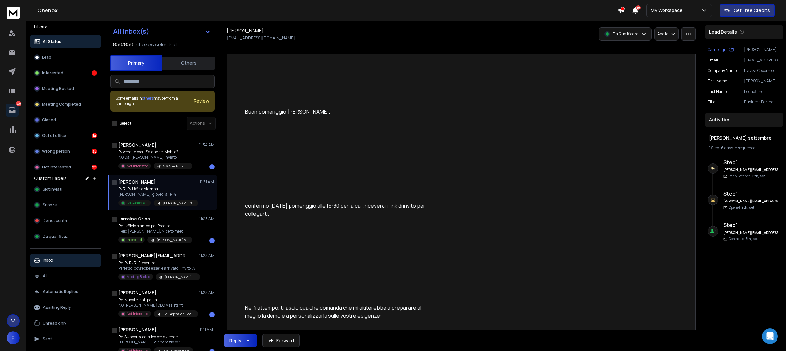
scroll to position [1310, 0]
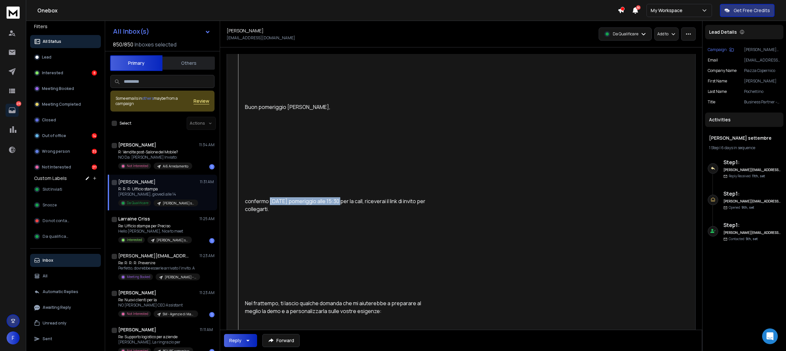
drag, startPoint x: 271, startPoint y: 222, endPoint x: 340, endPoint y: 224, distance: 69.1
click at [340, 213] on p "confermo [DATE] pomeriggio alle 15:30 per la call, riceverai il link di invito …" at bounding box center [336, 205] width 182 height 16
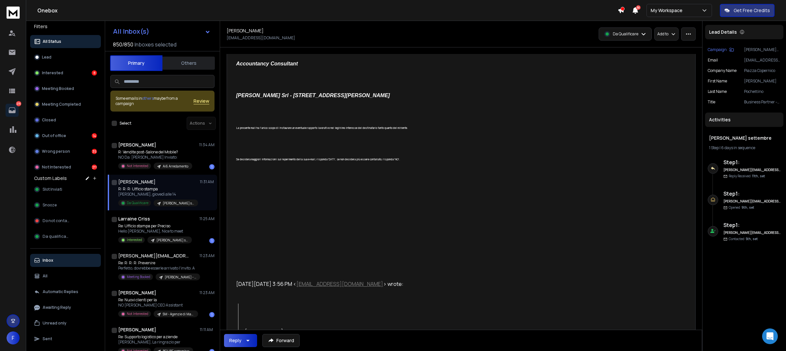
drag, startPoint x: 455, startPoint y: 103, endPoint x: 266, endPoint y: 105, distance: 188.6
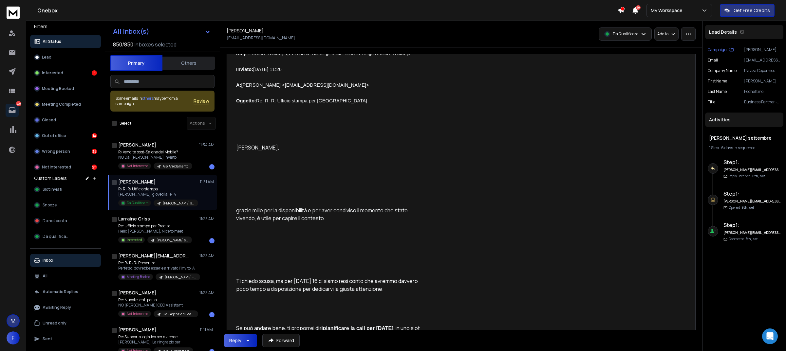
scroll to position [205, 0]
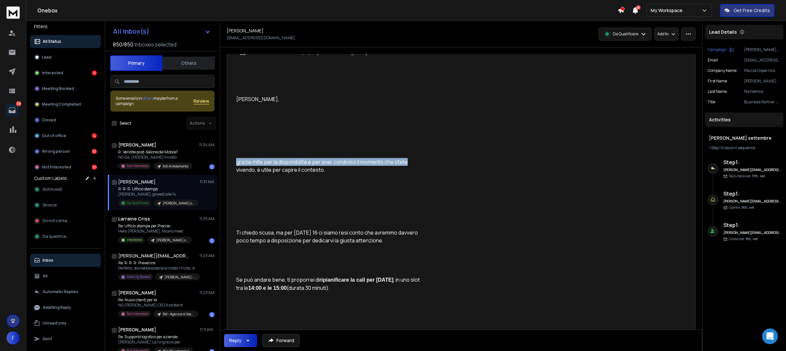
drag, startPoint x: 236, startPoint y: 169, endPoint x: 408, endPoint y: 174, distance: 172.6
click at [408, 174] on p "grazie mille per la disponibilità e per aver condiviso il momento che state viv…" at bounding box center [331, 166] width 191 height 16
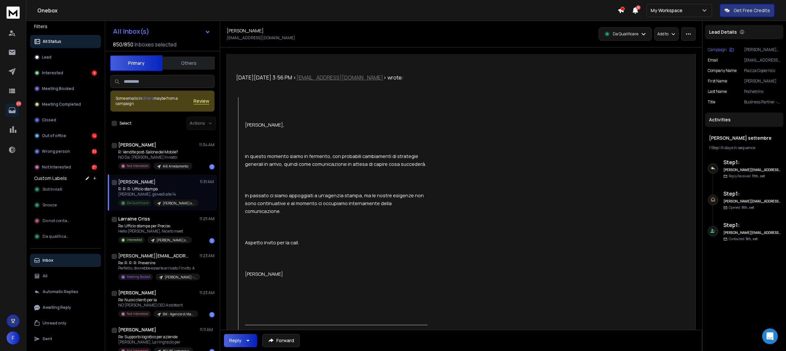
scroll to position [942, 0]
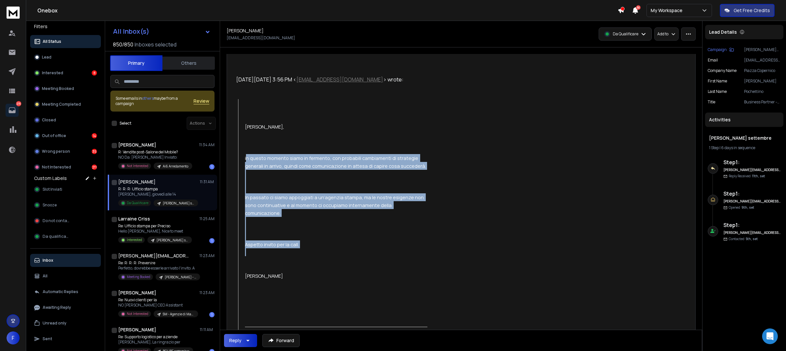
drag, startPoint x: 247, startPoint y: 176, endPoint x: 434, endPoint y: 276, distance: 211.7
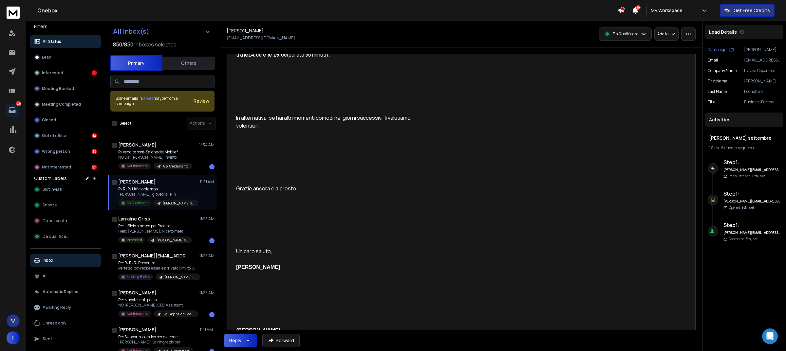
scroll to position [327, 0]
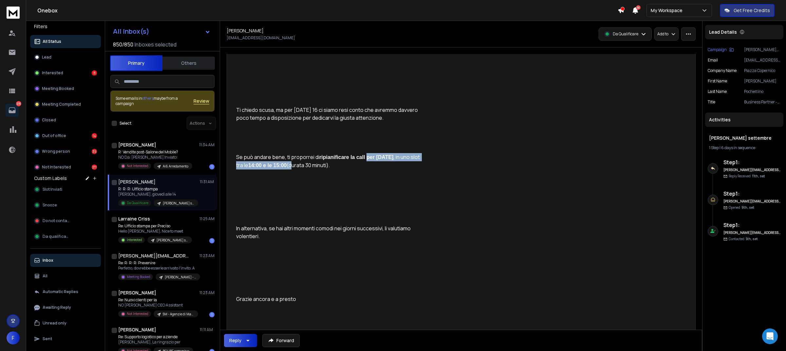
drag, startPoint x: 367, startPoint y: 176, endPoint x: 280, endPoint y: 188, distance: 87.4
click at [280, 170] on p "Se può andare bene, ti proporrei di ripianificare la call per giovedì 18 settem…" at bounding box center [331, 157] width 191 height 24
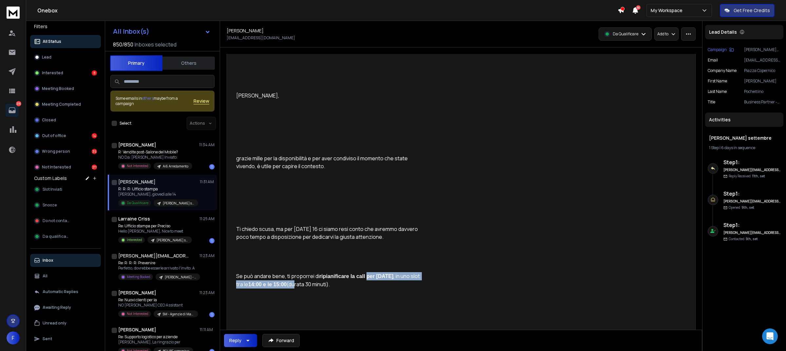
scroll to position [0, 0]
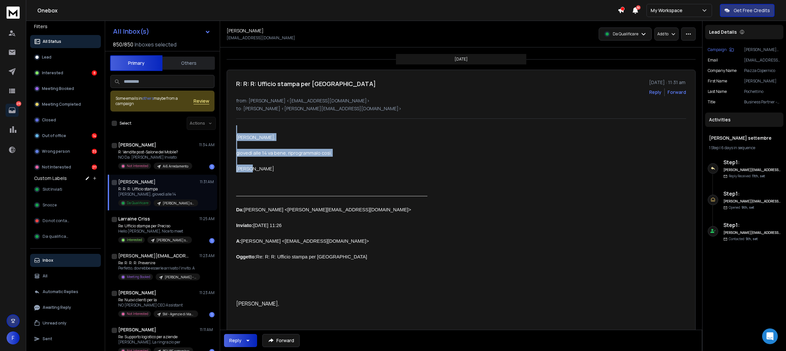
drag, startPoint x: 225, startPoint y: 123, endPoint x: 223, endPoint y: 119, distance: 4.4
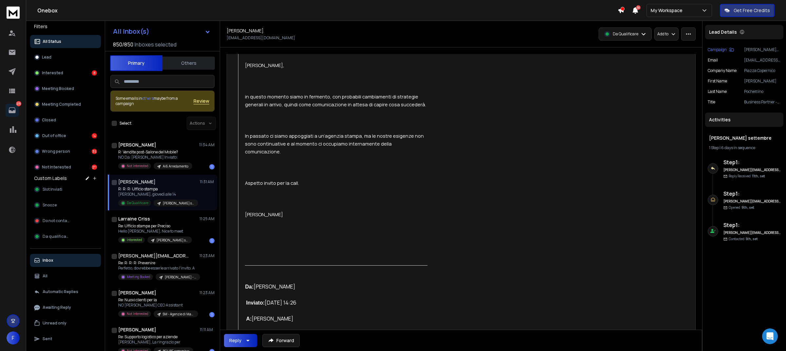
scroll to position [982, 0]
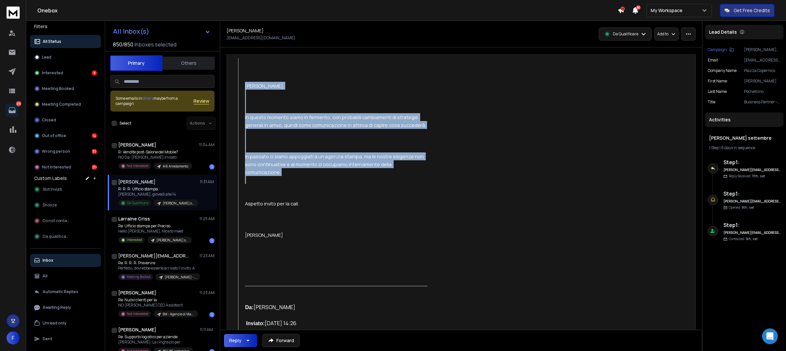
drag, startPoint x: 423, startPoint y: 196, endPoint x: 240, endPoint y: 103, distance: 205.3
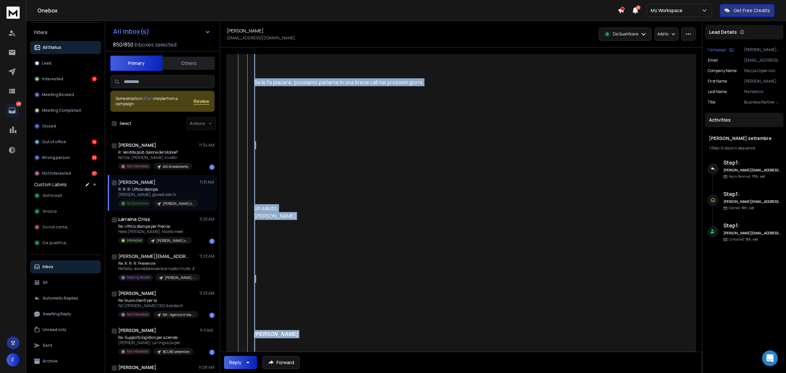
scroll to position [3531, 0]
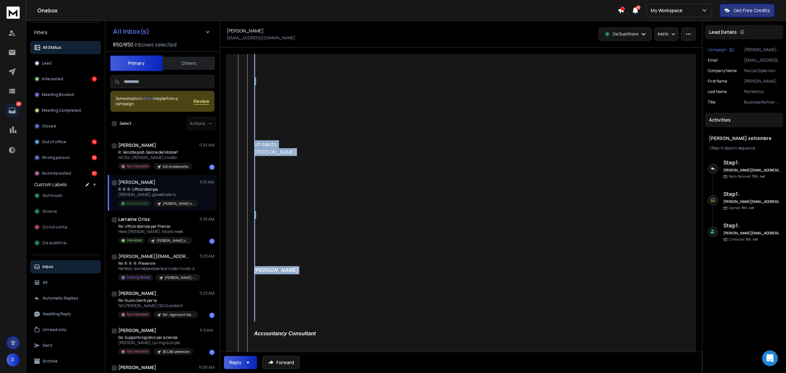
drag, startPoint x: 237, startPoint y: 138, endPoint x: 230, endPoint y: 387, distance: 249.3
click at [230, 372] on html "Get only verified leads with our AI-powered Lead Finder, starting at $22/mo Try…" at bounding box center [393, 186] width 786 height 373
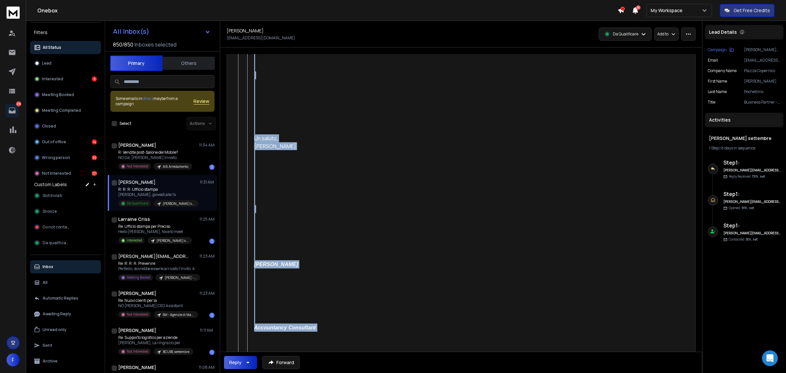
copy div "Ciao Erica, giovedì alle 14 va bene, riprogrammalo così. Silvia Da: Erika Zanio…"
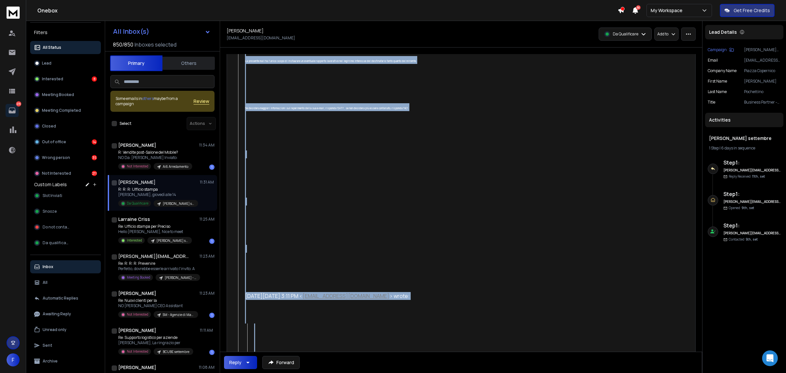
scroll to position [2262, 0]
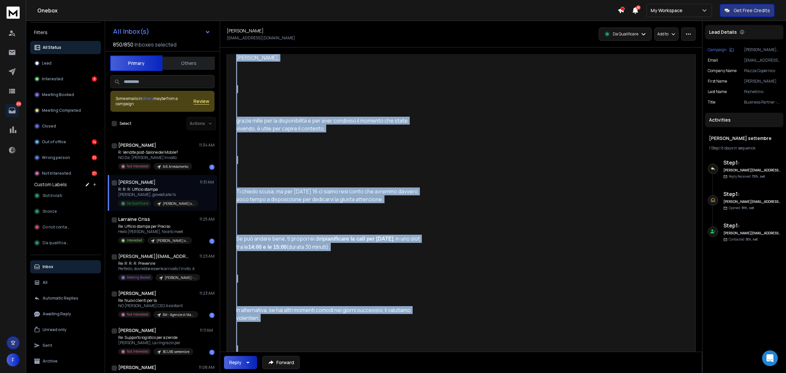
scroll to position [0, 0]
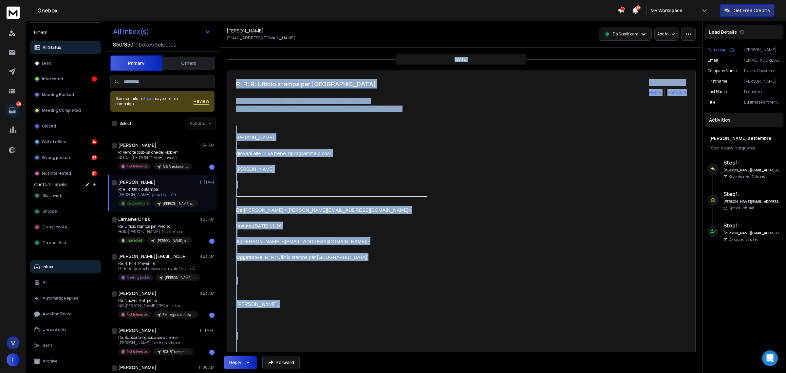
drag, startPoint x: 702, startPoint y: 140, endPoint x: 634, endPoint y: 43, distance: 118.6
click at [697, 0] on html "Get only verified leads with our AI-powered Lead Finder, starting at $22/mo Try…" at bounding box center [393, 186] width 786 height 373
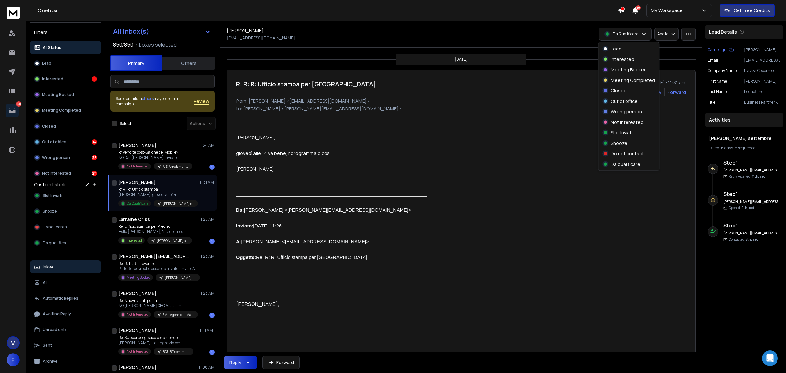
click at [636, 40] on div "Da Qualificare" at bounding box center [625, 34] width 52 height 12
click at [634, 68] on p "Meeting Booked" at bounding box center [629, 69] width 36 height 7
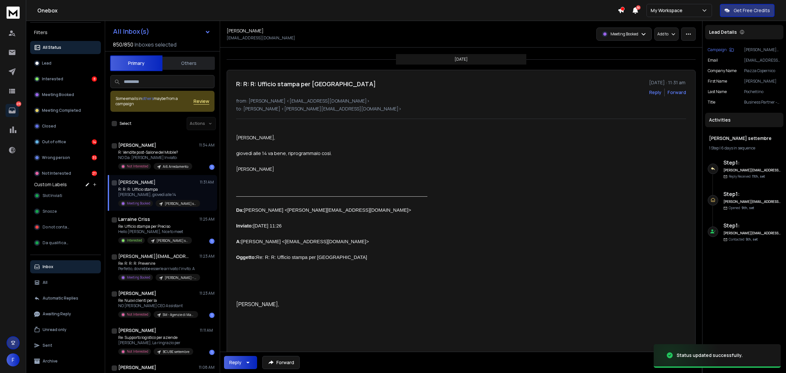
click at [651, 91] on button "Reply" at bounding box center [655, 92] width 12 height 7
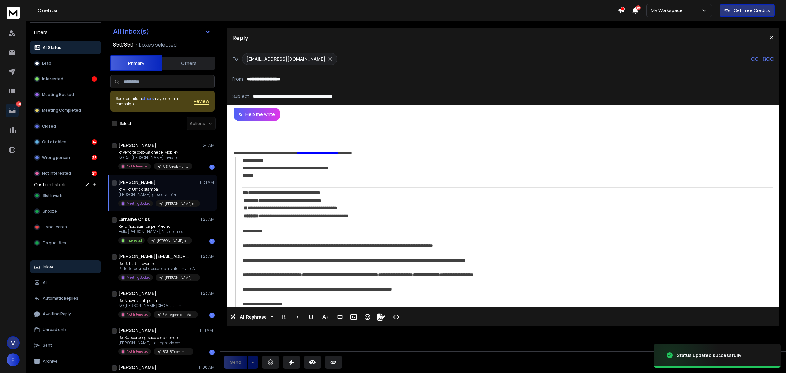
click at [772, 37] on icon at bounding box center [771, 37] width 5 height 5
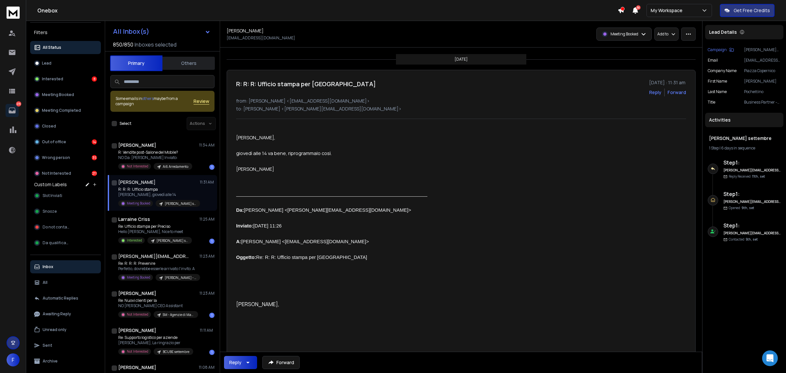
click at [616, 28] on div "Meeting Booked" at bounding box center [624, 34] width 55 height 12
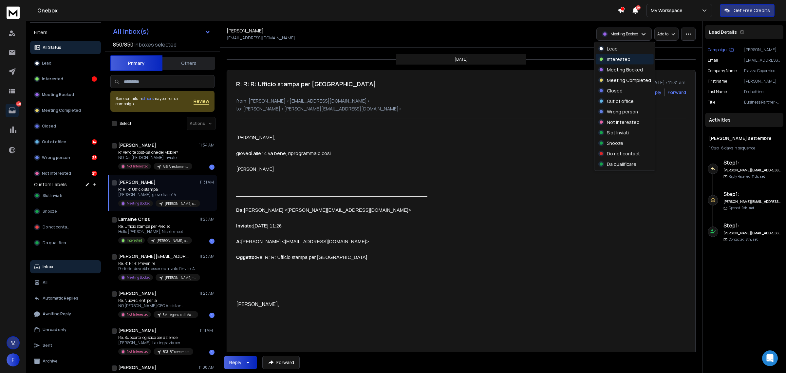
click at [624, 62] on p "Interested" at bounding box center [619, 59] width 24 height 7
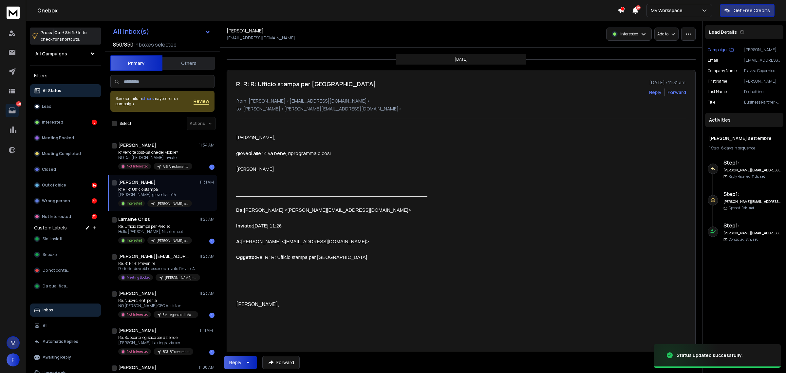
click at [63, 94] on button "All Status" at bounding box center [65, 90] width 71 height 13
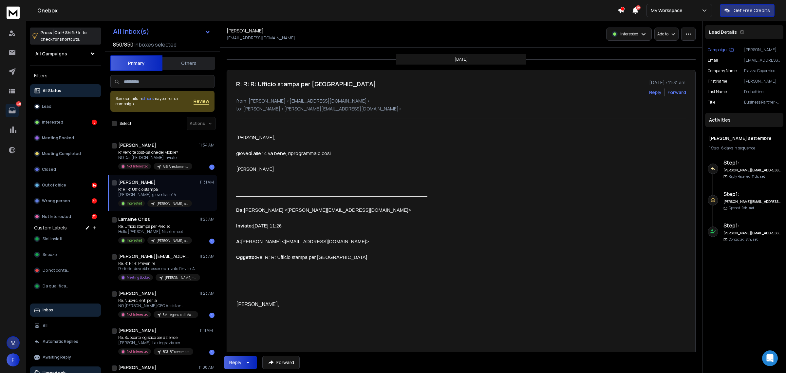
click at [63, 369] on div "Unread only" at bounding box center [50, 373] width 32 height 8
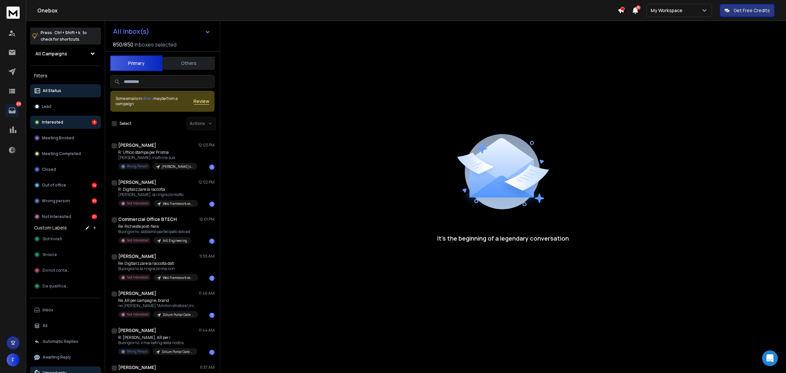
click at [71, 125] on button "Interested 8" at bounding box center [65, 122] width 71 height 13
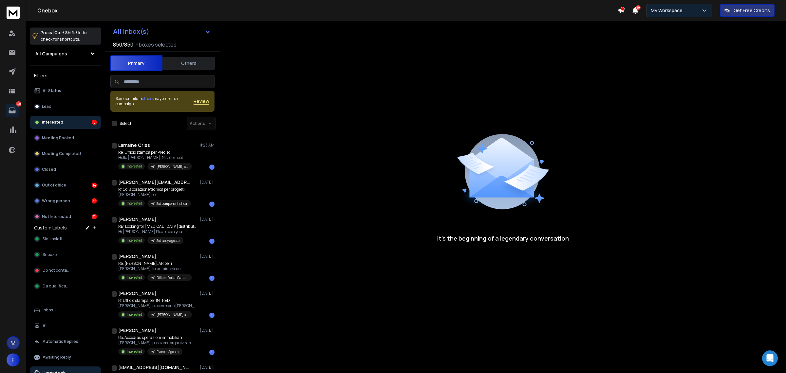
click at [698, 10] on div "My Workspace" at bounding box center [679, 10] width 57 height 7
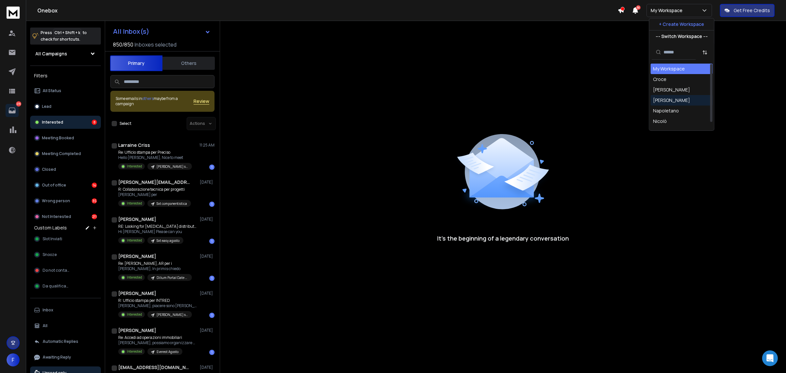
click at [672, 100] on div "[PERSON_NAME]" at bounding box center [671, 100] width 37 height 7
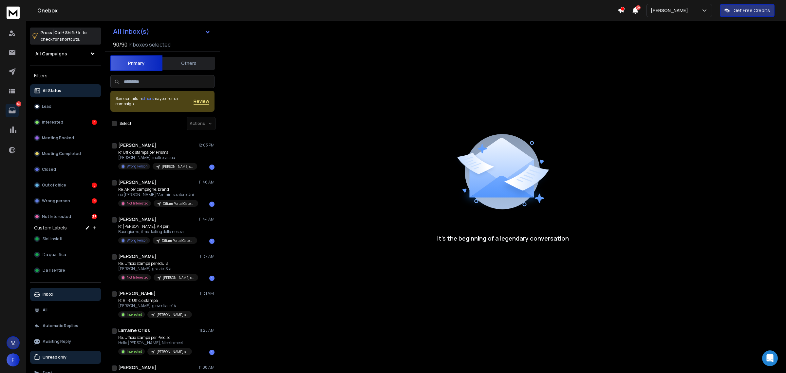
click at [60, 358] on p "Unread only" at bounding box center [55, 356] width 24 height 5
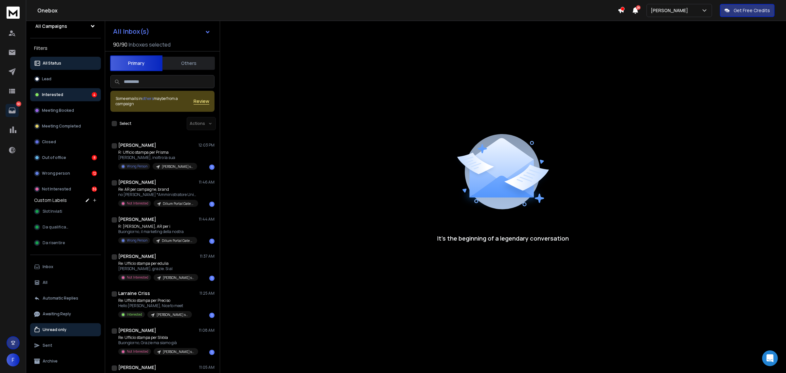
click at [59, 92] on p "Interested" at bounding box center [52, 94] width 21 height 5
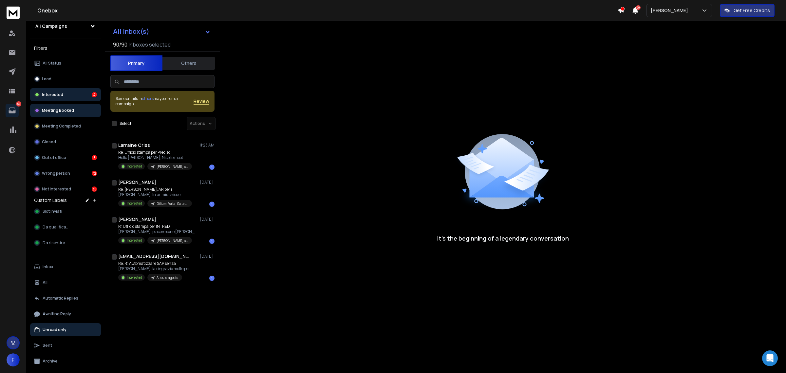
click at [49, 107] on button "Meeting Booked" at bounding box center [65, 110] width 71 height 13
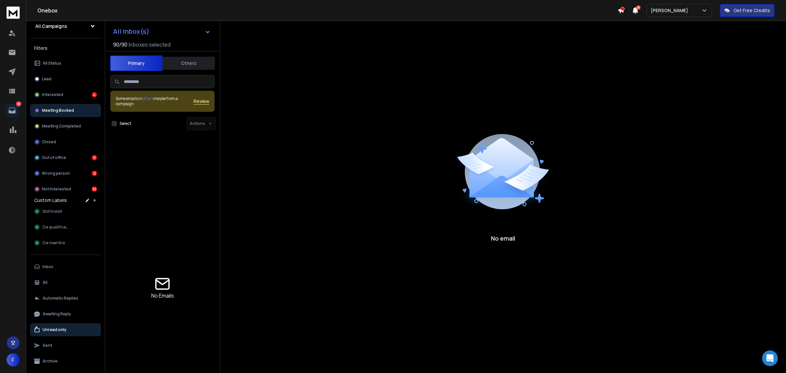
click at [58, 268] on div "Inbox All Automatic Replies Awaiting Reply Unread only Sent Archive" at bounding box center [65, 313] width 71 height 107
click at [58, 260] on button "Inbox" at bounding box center [65, 266] width 71 height 13
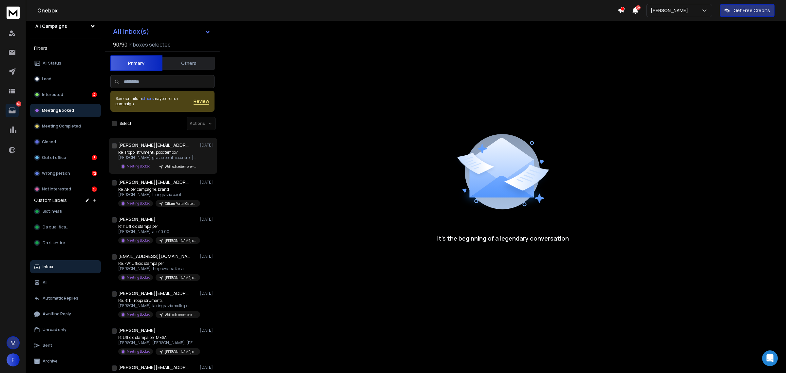
click at [176, 169] on div "Wethod settembre - marketing" at bounding box center [178, 166] width 45 height 7
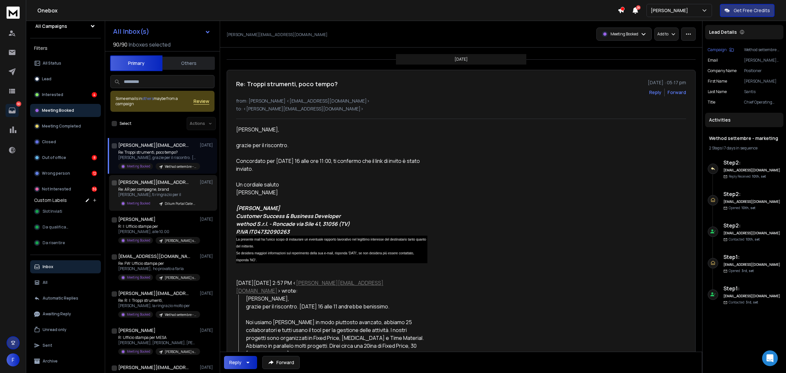
click at [166, 194] on p "[PERSON_NAME], ti ringrazio per il" at bounding box center [157, 194] width 79 height 5
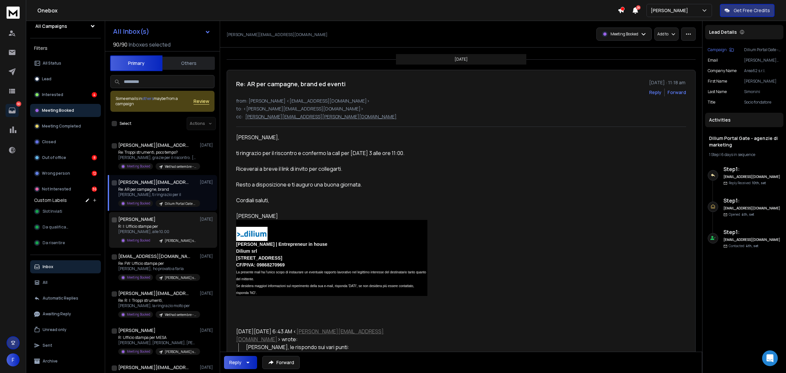
click at [195, 242] on div "R: I: Ufficio stampa per [PERSON_NAME], alle 10.00 Meeting Booked [PERSON_NAME]…" at bounding box center [166, 234] width 96 height 20
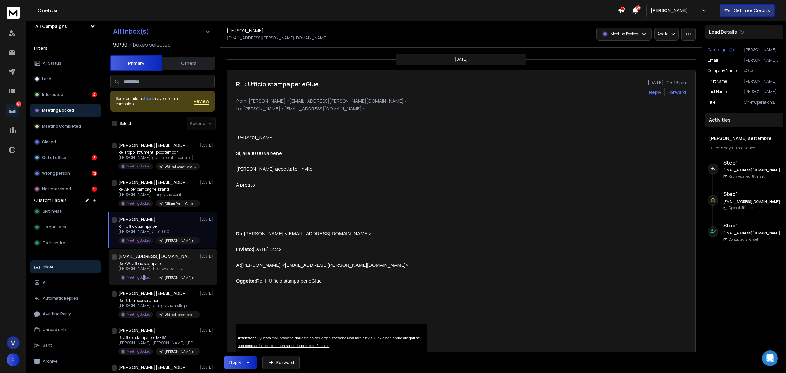
click at [144, 276] on p "Meeting Booked" at bounding box center [139, 277] width 24 height 5
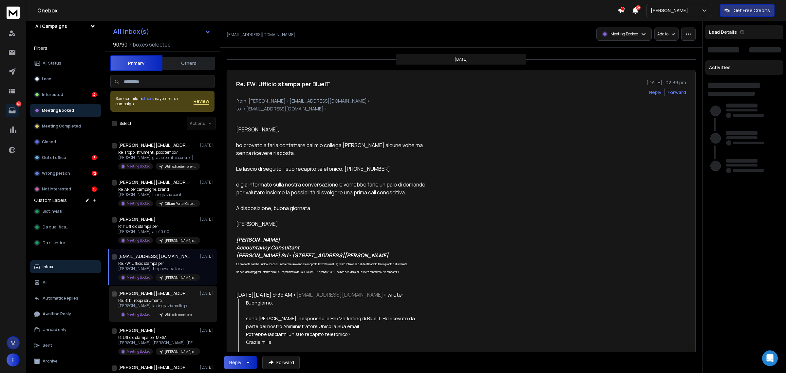
click at [169, 311] on div "Wethod settembre - marketing" at bounding box center [178, 314] width 45 height 7
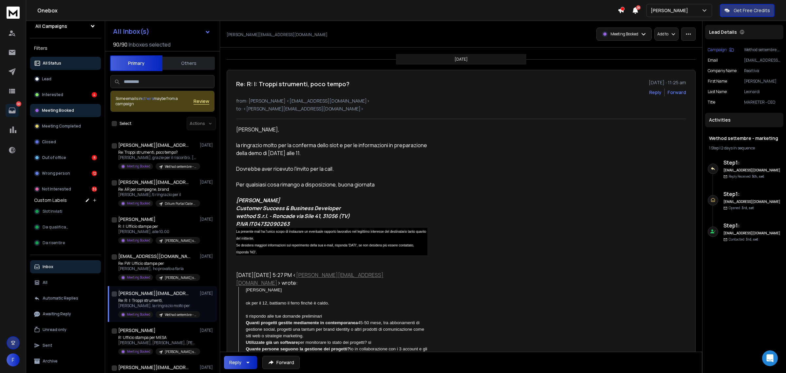
click at [57, 61] on p "All Status" at bounding box center [52, 63] width 19 height 5
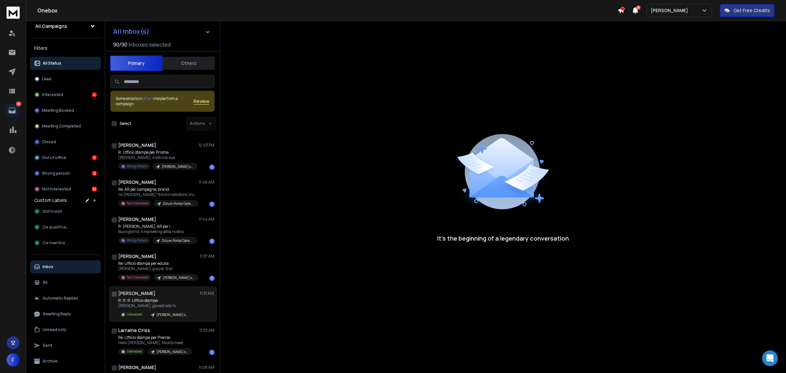
click at [175, 302] on p "R: R: R: Ufficio stampa" at bounding box center [155, 300] width 74 height 5
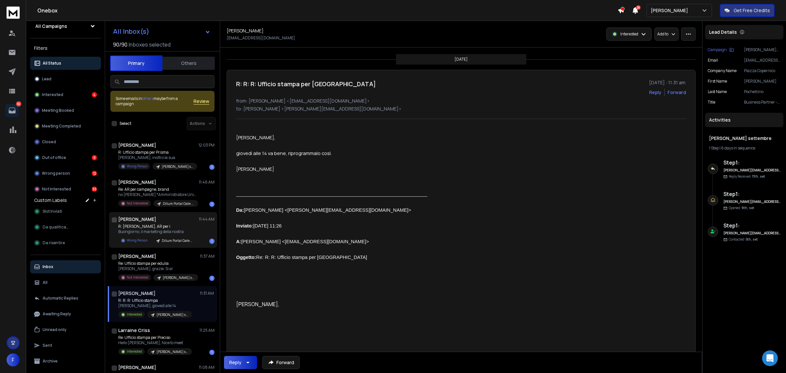
click at [192, 239] on p "Dilium Portal Gate - campagna orizzontale" at bounding box center [177, 240] width 31 height 5
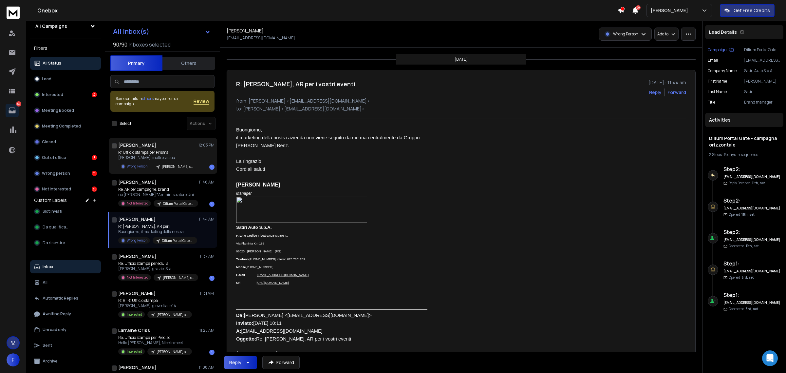
click at [196, 144] on div "[PERSON_NAME] 12:03 PM" at bounding box center [166, 145] width 96 height 7
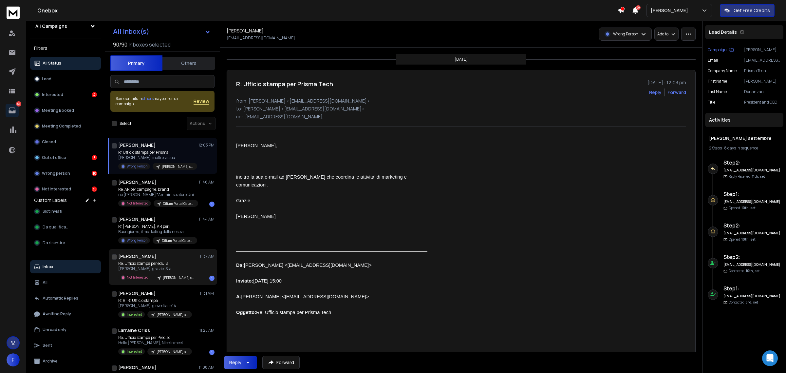
scroll to position [41, 0]
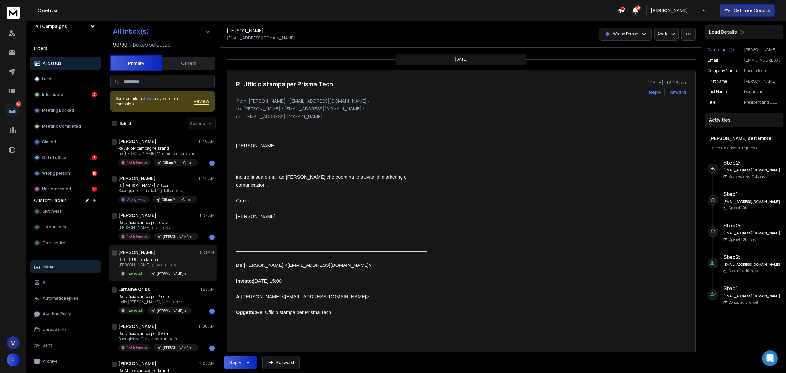
click at [177, 266] on p "[PERSON_NAME], giovedì alle 14" at bounding box center [155, 264] width 74 height 5
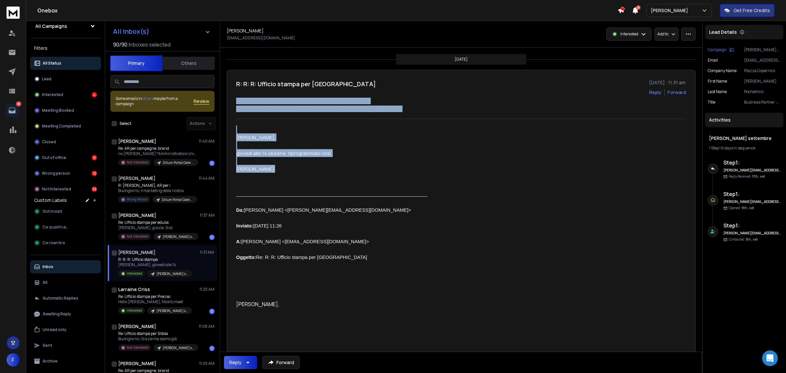
drag, startPoint x: 254, startPoint y: 174, endPoint x: 233, endPoint y: 100, distance: 77.0
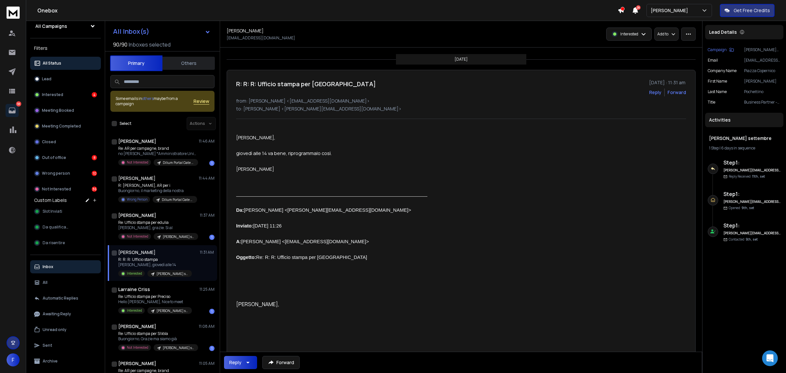
click at [641, 35] on icon at bounding box center [643, 33] width 5 height 5
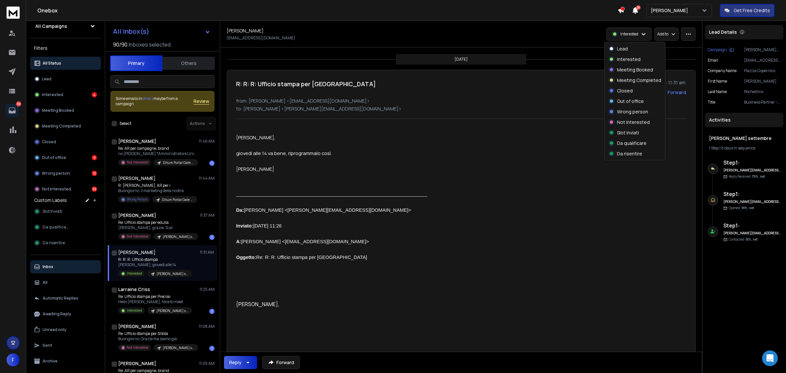
drag, startPoint x: 364, startPoint y: 151, endPoint x: 234, endPoint y: 189, distance: 135.0
click at [360, 153] on p "giovedì alle 14 va bene, riprogrammalo così." at bounding box center [331, 153] width 191 height 8
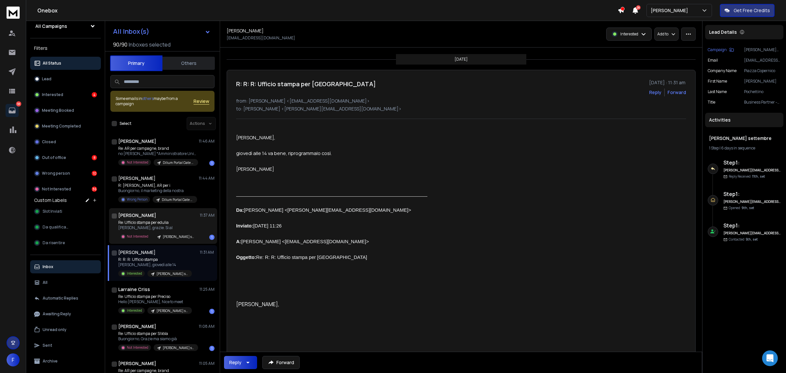
click at [171, 223] on p "Re: Ufficio stampa per edulia" at bounding box center [157, 222] width 79 height 5
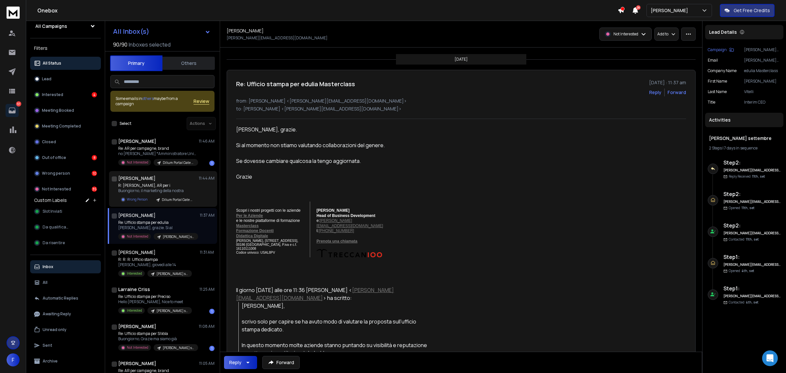
click at [164, 196] on div "Dilium Portal Gate - campagna orizzontale" at bounding box center [175, 199] width 45 height 7
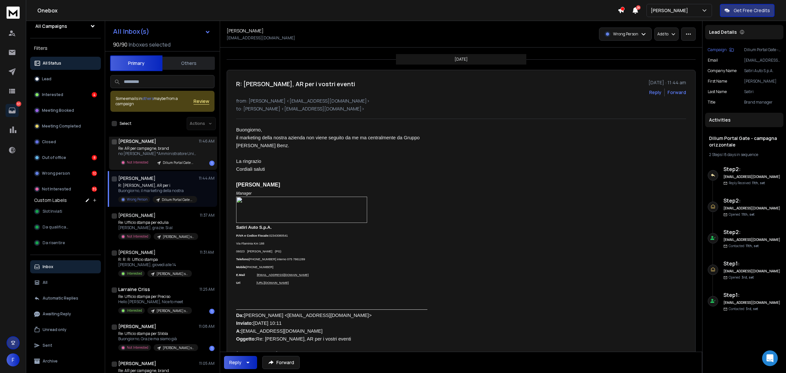
click at [164, 158] on div "Re: AR per campagne, brand no [PERSON_NAME] *Amministratore Unico* Not Interest…" at bounding box center [158, 156] width 80 height 20
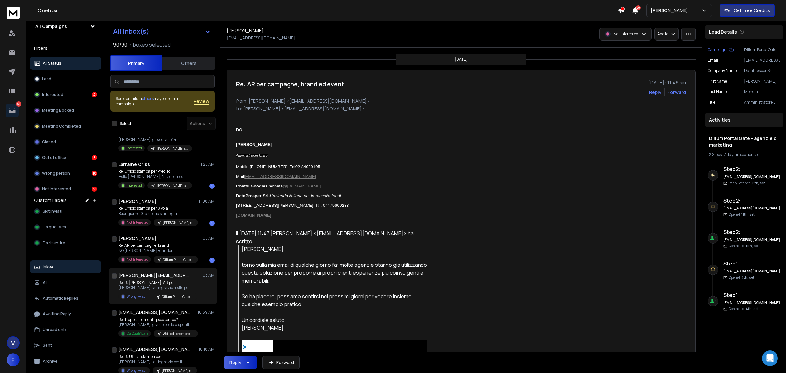
scroll to position [205, 0]
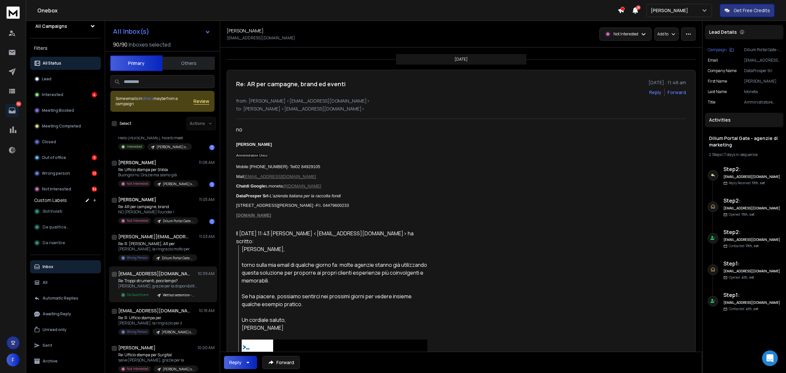
click at [166, 279] on p "Re: Troppi strumenti, poco tempo?" at bounding box center [157, 280] width 79 height 5
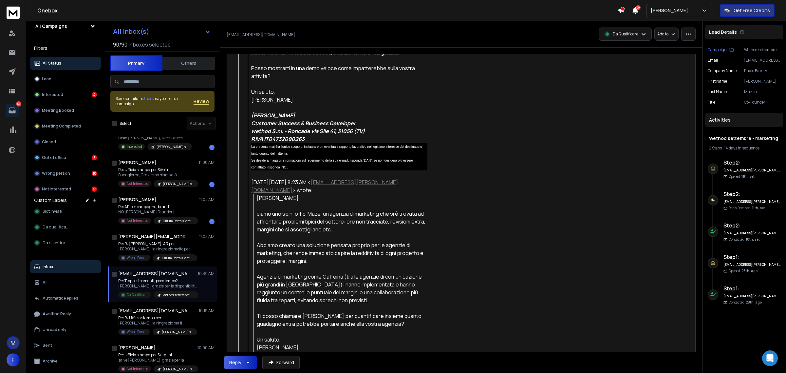
scroll to position [613, 0]
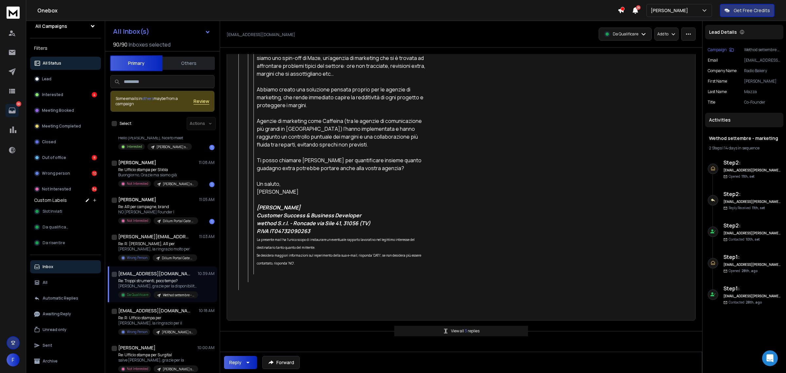
click at [465, 329] on span "3" at bounding box center [466, 331] width 3 height 6
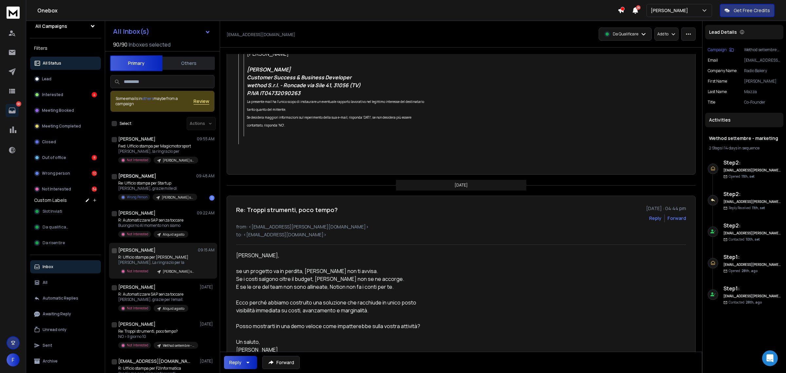
scroll to position [491, 0]
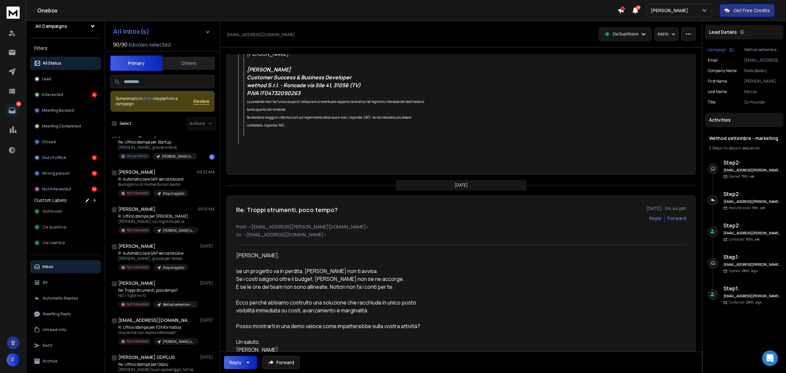
click at [74, 96] on div "All Status Lead Interested 4 Meeting Booked Meeting Completed Closed Out of off…" at bounding box center [65, 126] width 71 height 139
click at [70, 88] on button "Interested 4" at bounding box center [65, 94] width 71 height 13
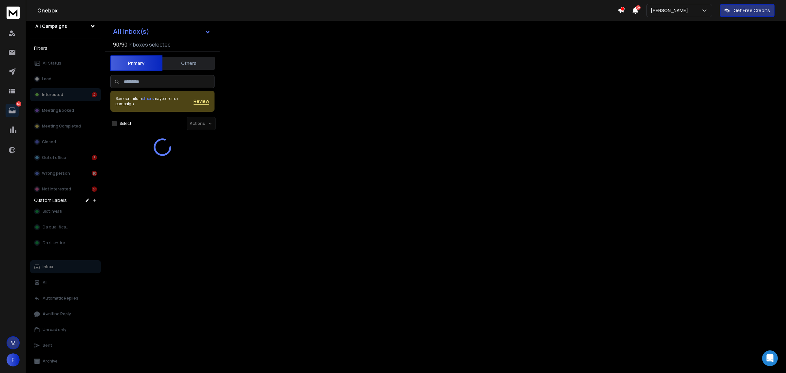
scroll to position [0, 0]
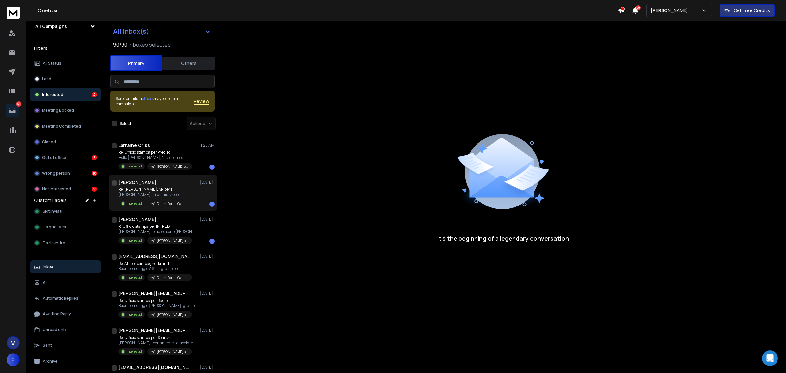
click at [166, 205] on p "Dilium Portal Gate - campagna orizzontale" at bounding box center [172, 203] width 31 height 5
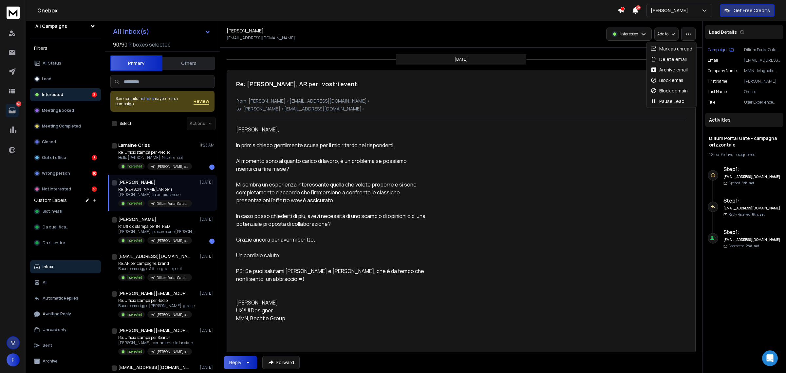
click at [683, 30] on button "button" at bounding box center [688, 34] width 14 height 13
click at [680, 44] on div "Mark as unread" at bounding box center [671, 49] width 47 height 10
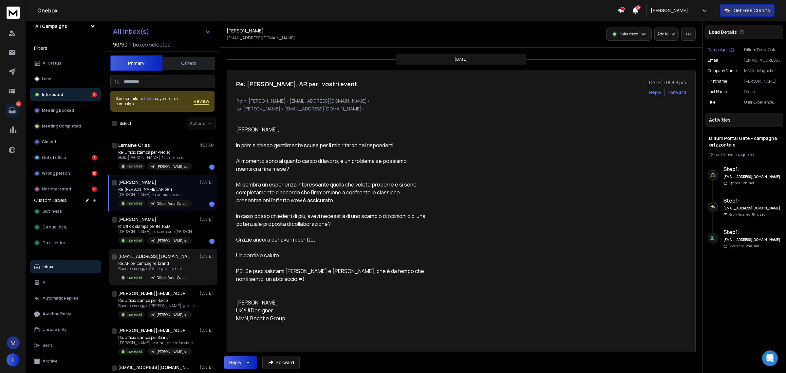
drag, startPoint x: 187, startPoint y: 266, endPoint x: 170, endPoint y: 269, distance: 18.0
click at [170, 269] on p "Buon pomeriggio Attilio, grazie per il" at bounding box center [155, 268] width 74 height 5
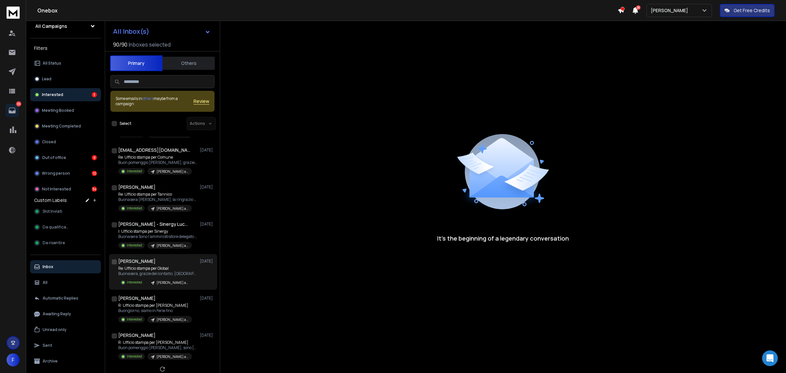
scroll to position [433, 0]
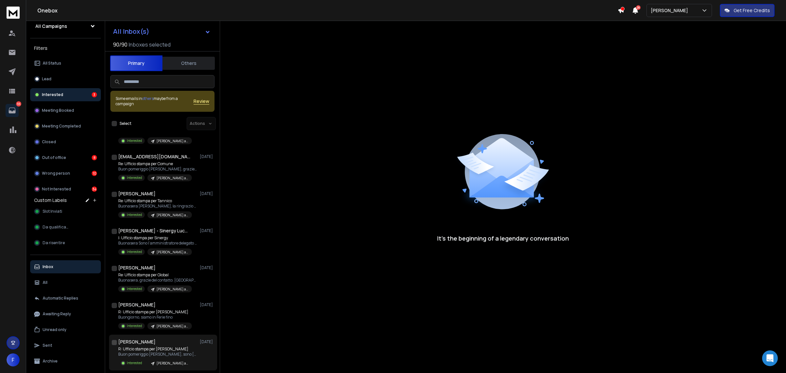
click at [179, 349] on div "R: Ufficio stampa per [PERSON_NAME] pomeriggio [PERSON_NAME], sono [PERSON_NAME…" at bounding box center [166, 356] width 96 height 20
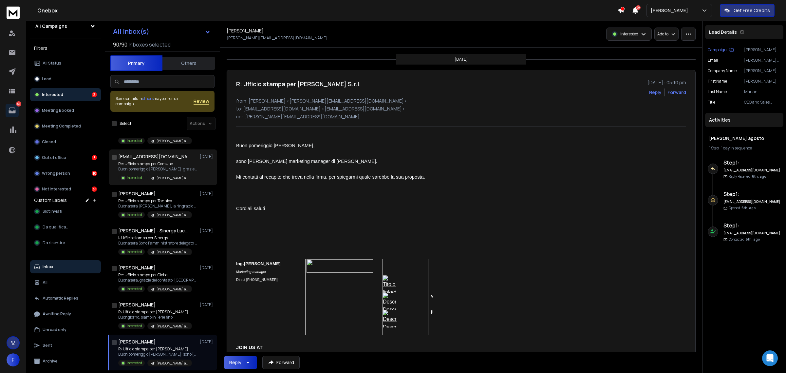
click at [188, 162] on div "Re: Ufficio stampa per Comune Buon pomeriggio [PERSON_NAME], grazie per Interes…" at bounding box center [166, 171] width 96 height 20
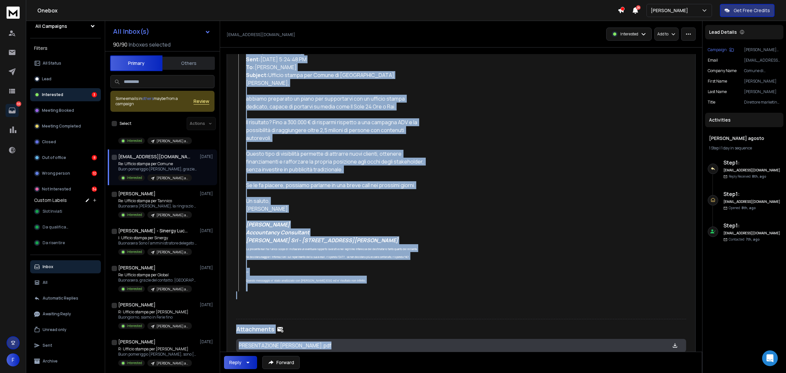
scroll to position [344, 0]
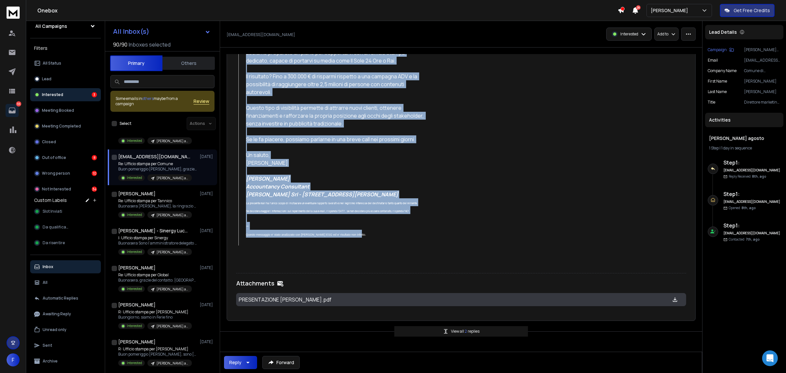
drag, startPoint x: 235, startPoint y: 99, endPoint x: 384, endPoint y: 232, distance: 199.5
click at [384, 232] on div "Re: Ufficio stampa per Comune di [GEOGRAPHIC_DATA] [DATE] : 04:42 pm Reply Forw…" at bounding box center [461, 23] width 469 height 595
copy div "lore: Ipsum <dolorsit@ametconsec.adip> el: <seddoeiusm@tempor.incidi.ut> 40 Lab…"
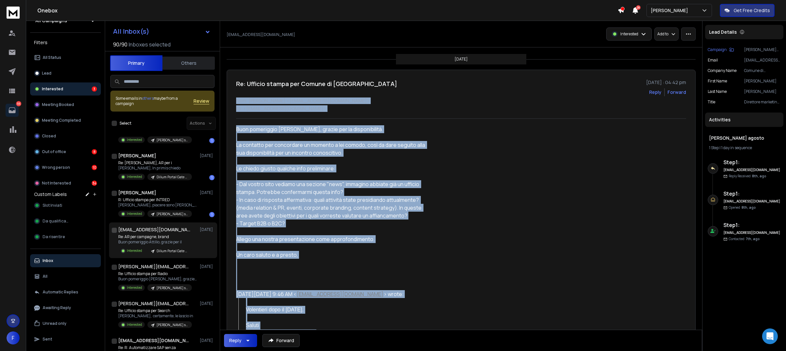
scroll to position [0, 0]
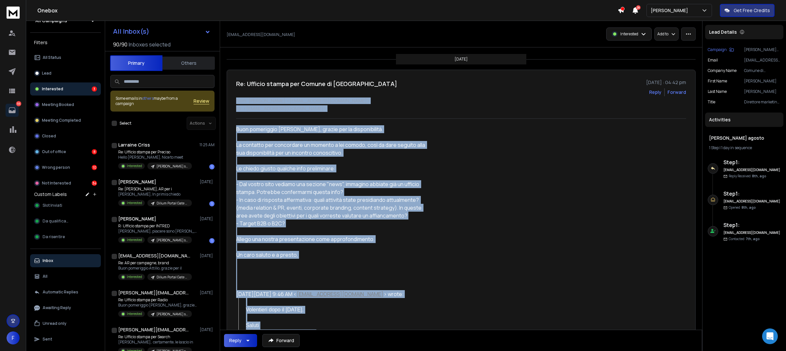
click at [53, 200] on button "Slot Inviati" at bounding box center [65, 205] width 71 height 13
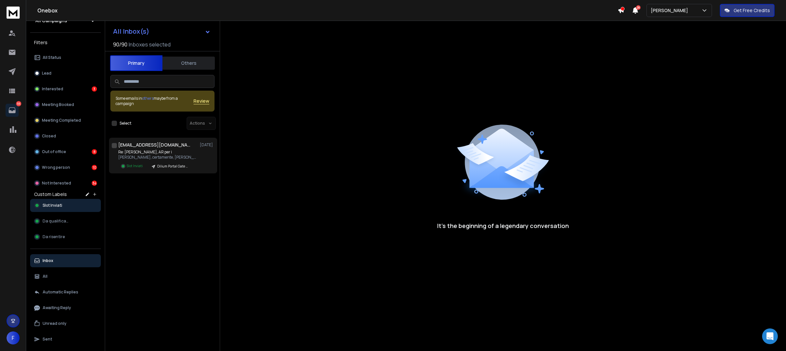
click at [171, 157] on p "[PERSON_NAME], certamente, [PERSON_NAME] in allegato" at bounding box center [157, 157] width 79 height 5
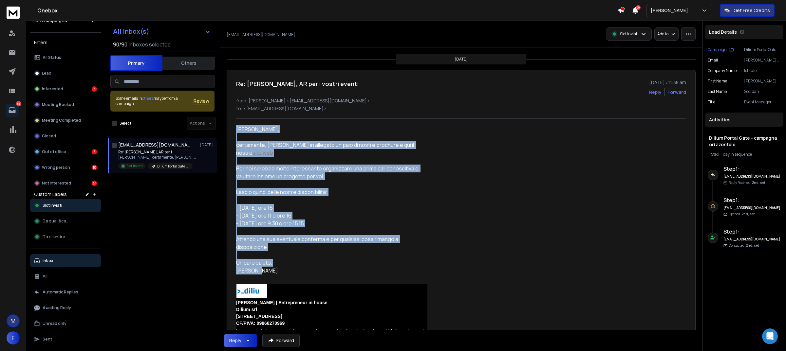
drag, startPoint x: 277, startPoint y: 264, endPoint x: 237, endPoint y: 122, distance: 147.3
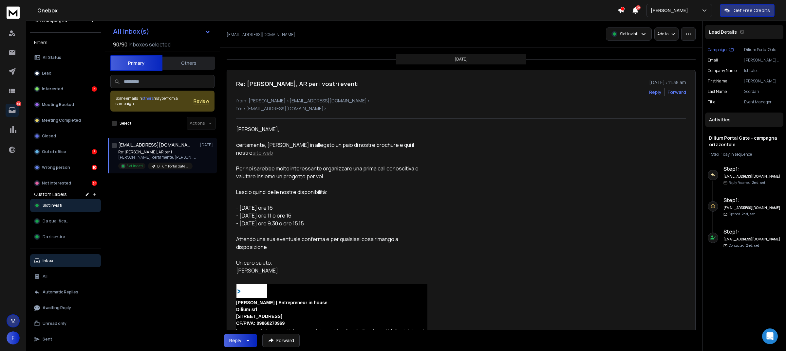
click at [58, 228] on div "Slot Inviati Da qualificare Da risentire" at bounding box center [65, 221] width 71 height 45
click at [58, 223] on span "Da qualificare" at bounding box center [57, 221] width 28 height 5
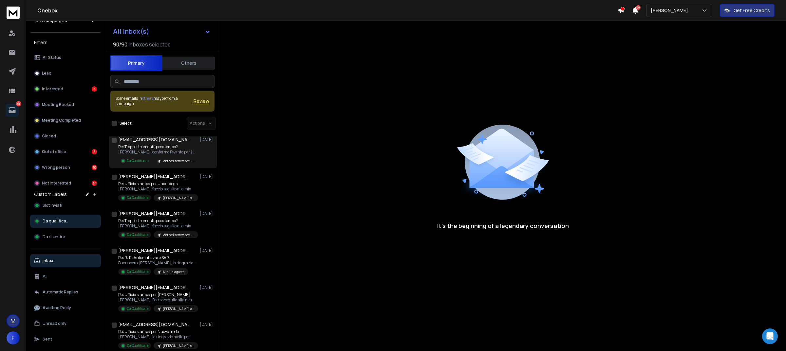
scroll to position [43, 0]
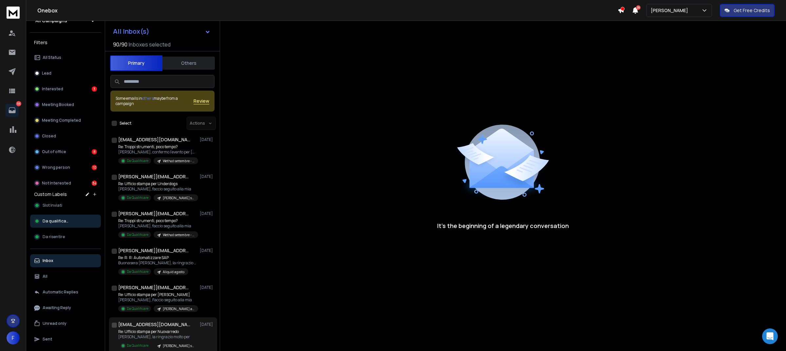
click at [180, 341] on div "Re: Ufficio stampa per [PERSON_NAME], la ringrazio molto per Da Qualificare [PE…" at bounding box center [158, 339] width 80 height 20
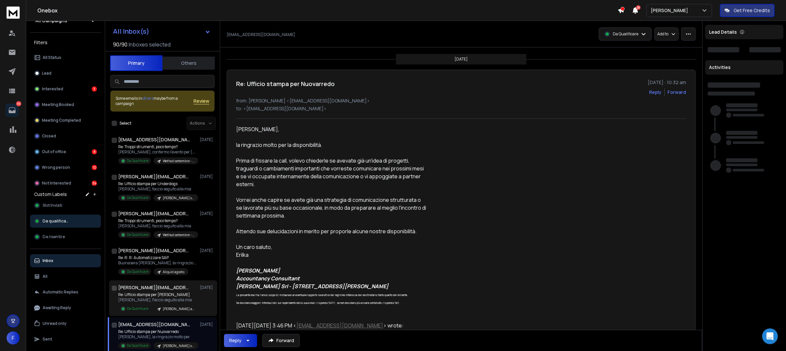
click at [180, 302] on p "[PERSON_NAME], Faccio seguito alla mia" at bounding box center [157, 300] width 79 height 5
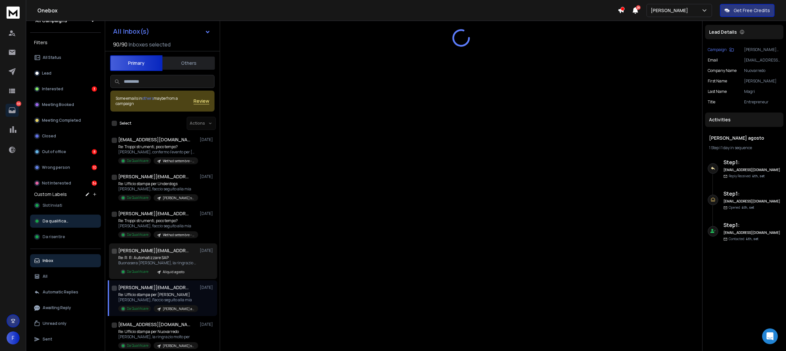
click at [180, 270] on p "Aliquid agosto" at bounding box center [174, 272] width 22 height 5
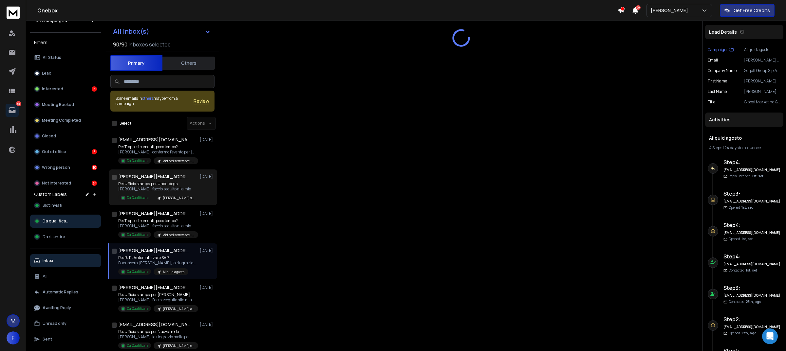
drag, startPoint x: 182, startPoint y: 222, endPoint x: 183, endPoint y: 182, distance: 39.3
click at [182, 221] on p "Re: Troppi strumenti, poco tempo?" at bounding box center [157, 220] width 79 height 5
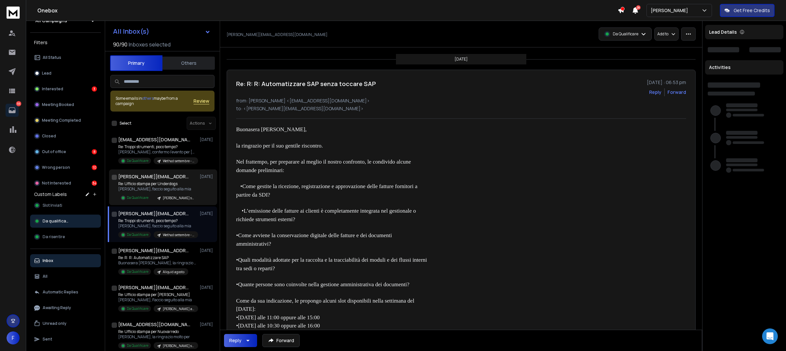
drag, startPoint x: 183, startPoint y: 182, endPoint x: 183, endPoint y: 157, distance: 25.9
click at [183, 182] on p "Re: Ufficio stampa per Underdogs" at bounding box center [157, 183] width 79 height 5
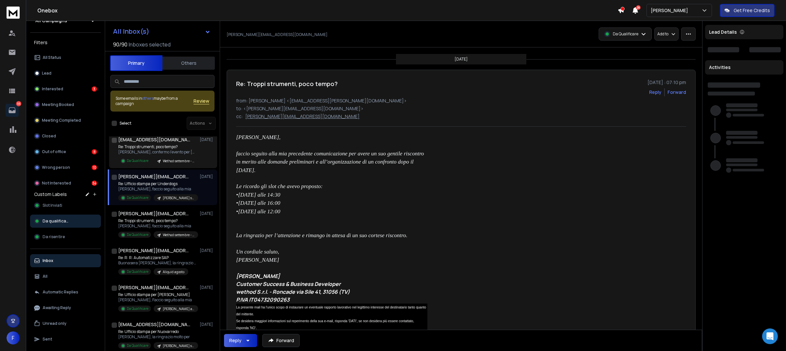
drag, startPoint x: 183, startPoint y: 156, endPoint x: 178, endPoint y: 164, distance: 9.3
click at [183, 156] on div "Re: Troppi strumenti, poco tempo? [PERSON_NAME], confermo l’evento per [DATE] D…" at bounding box center [158, 154] width 80 height 20
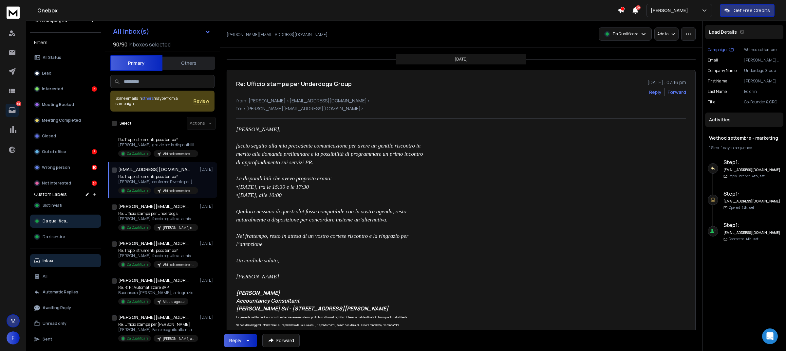
scroll to position [0, 0]
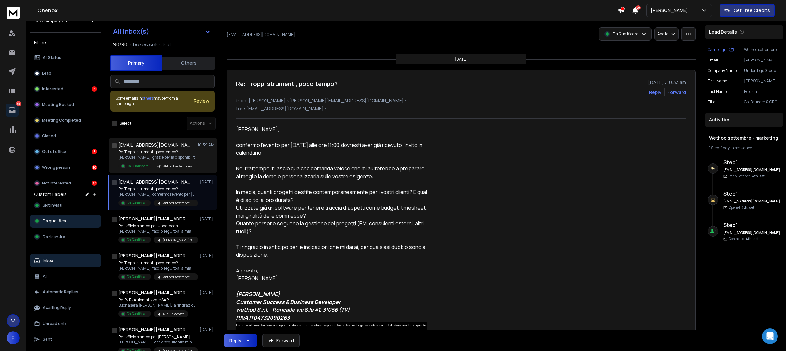
click at [174, 161] on div "Re: Troppi strumenti, poco tempo? [PERSON_NAME], grazie per la disponibilità. N…" at bounding box center [158, 160] width 80 height 20
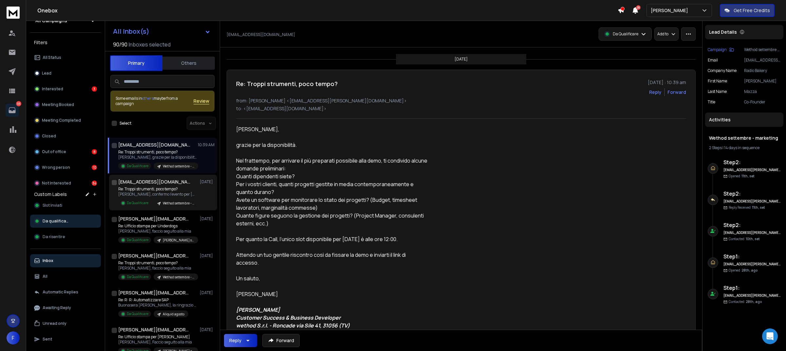
click at [187, 190] on p "Re: Troppi strumenti, poco tempo?" at bounding box center [157, 189] width 79 height 5
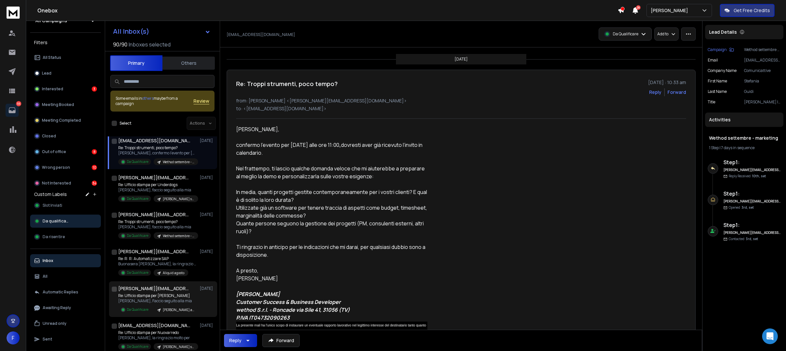
scroll to position [43, 0]
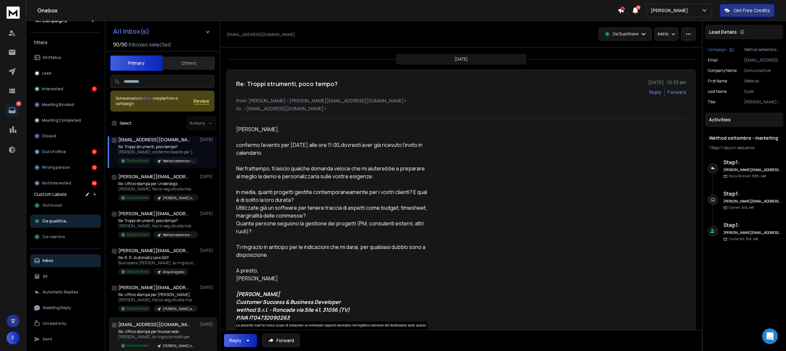
click at [197, 337] on div "Re: Ufficio stampa per [PERSON_NAME], la ringrazio molto per Da Qualificare [PE…" at bounding box center [166, 339] width 96 height 20
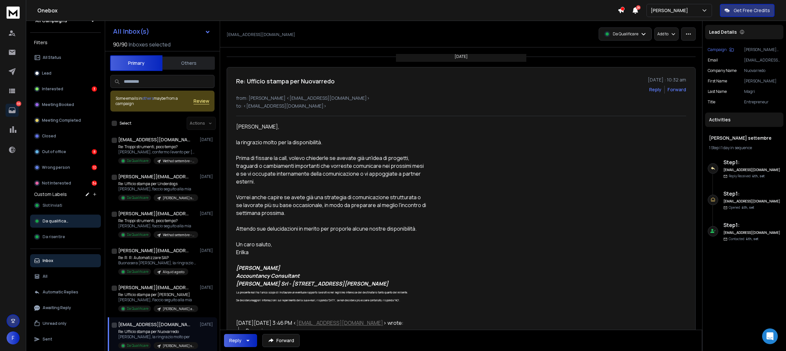
scroll to position [0, 0]
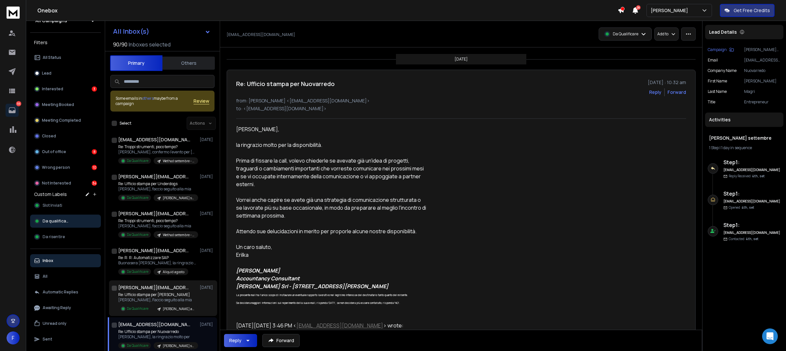
click at [142, 315] on div "[PERSON_NAME][EMAIL_ADDRESS][DOMAIN_NAME] [DATE] Re: Ufficio stampa per [PERSON…" at bounding box center [163, 299] width 108 height 36
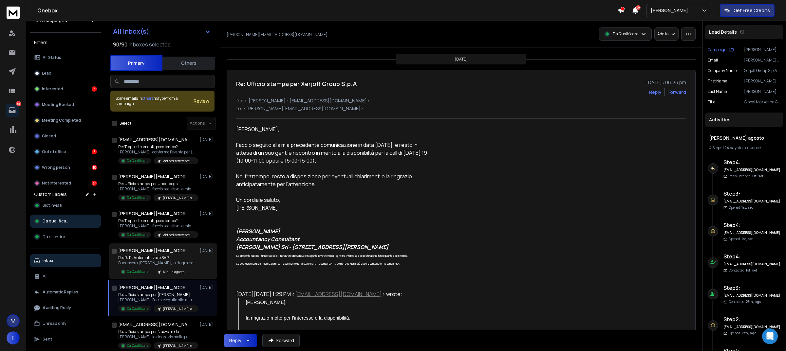
click at [158, 270] on icon at bounding box center [160, 272] width 6 height 6
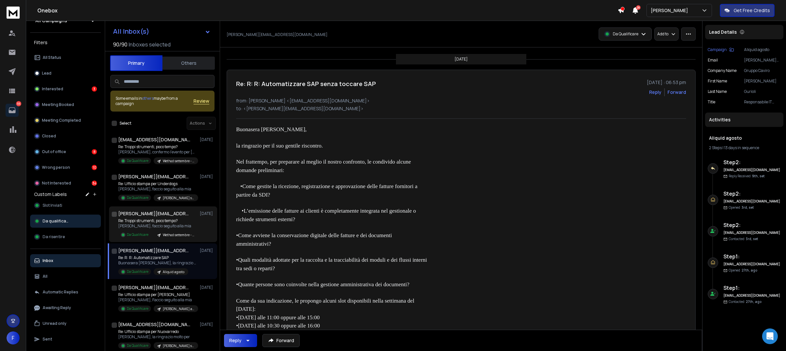
click at [166, 235] on p "Wethod settembre - marketing" at bounding box center [178, 235] width 31 height 5
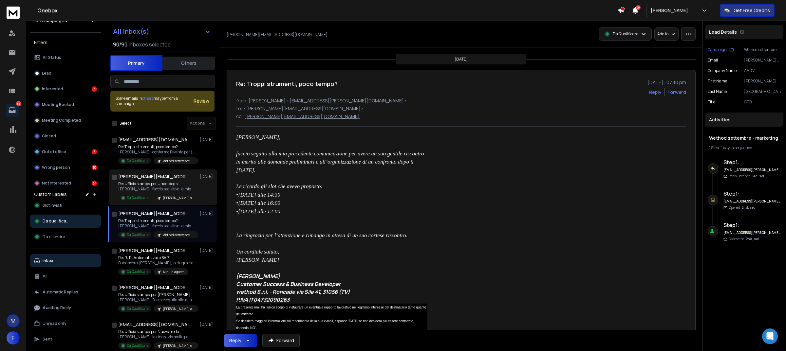
click at [167, 191] on p "[PERSON_NAME], faccio seguito alla mia" at bounding box center [157, 189] width 79 height 5
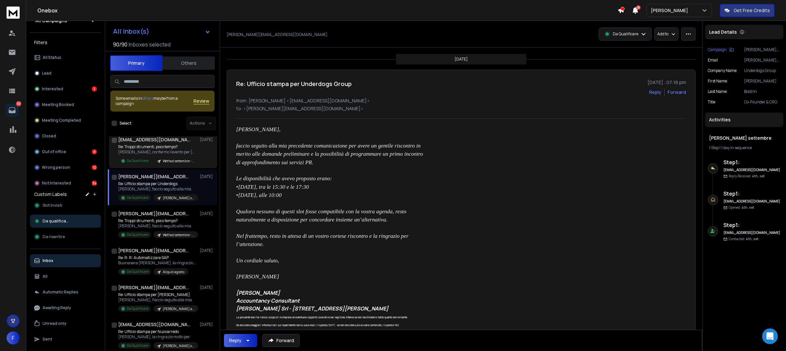
click at [157, 151] on p "[PERSON_NAME], confermo l’evento per [DATE]" at bounding box center [157, 152] width 79 height 5
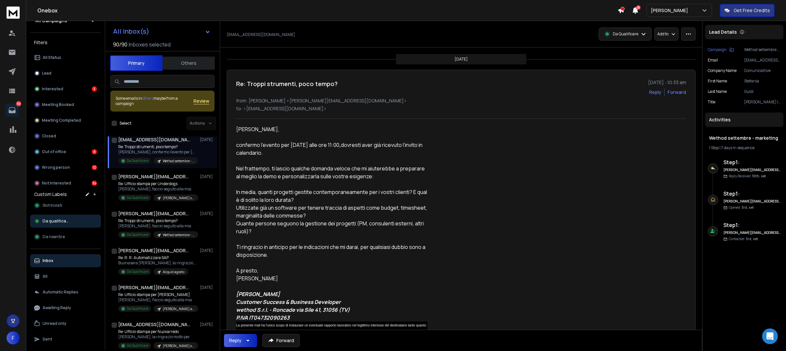
click at [62, 198] on div "Custom Labels" at bounding box center [65, 194] width 71 height 9
click at [57, 206] on span "Slot Inviati" at bounding box center [53, 205] width 20 height 5
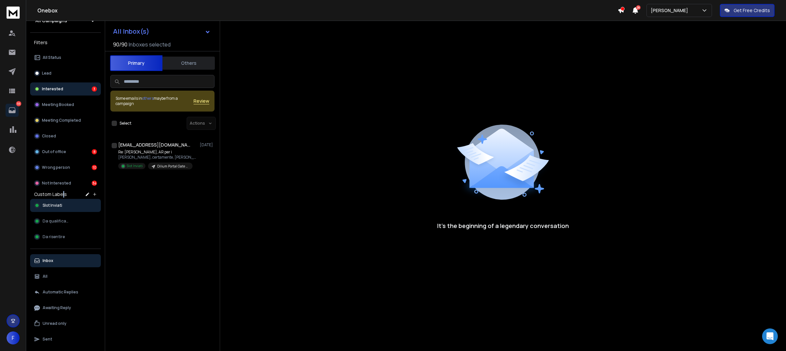
click at [76, 93] on button "Interested 3" at bounding box center [65, 89] width 71 height 13
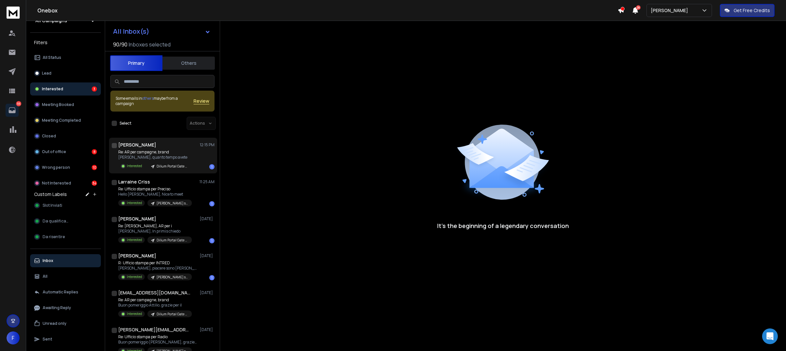
click at [204, 164] on div "Re: AR per campagne, brand [PERSON_NAME], quanto tempo avete Interested Dilium …" at bounding box center [166, 160] width 96 height 20
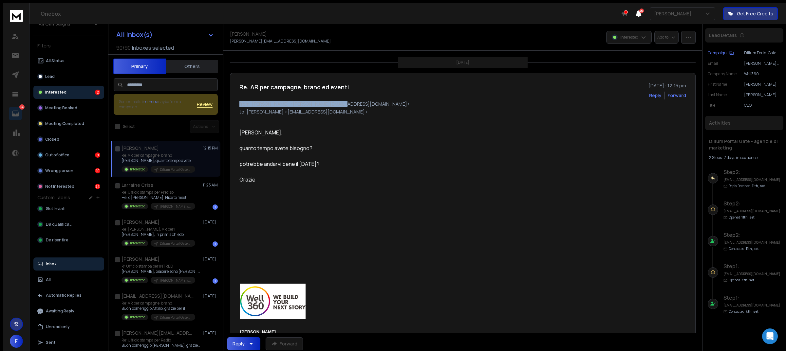
drag, startPoint x: 338, startPoint y: 103, endPoint x: 233, endPoint y: 104, distance: 105.1
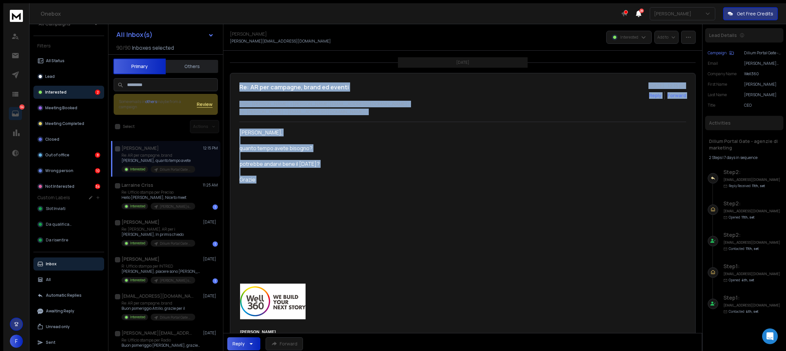
drag, startPoint x: 277, startPoint y: 189, endPoint x: 237, endPoint y: 95, distance: 101.6
click at [684, 38] on button "button" at bounding box center [688, 37] width 14 height 13
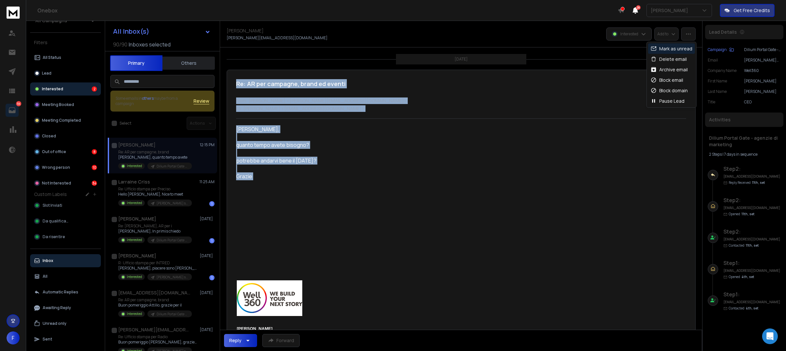
click at [675, 50] on div "Mark as unread" at bounding box center [672, 49] width 42 height 7
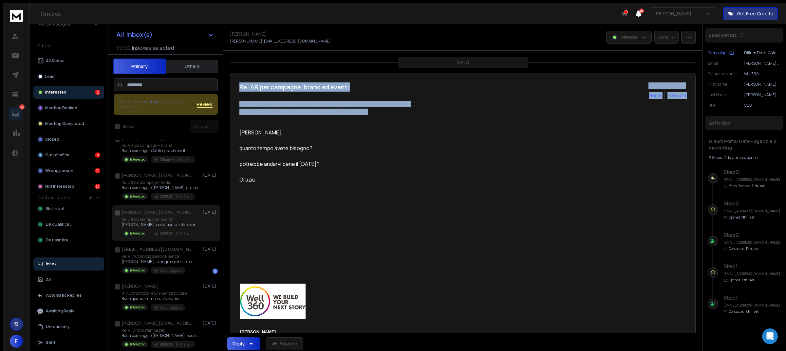
scroll to position [164, 0]
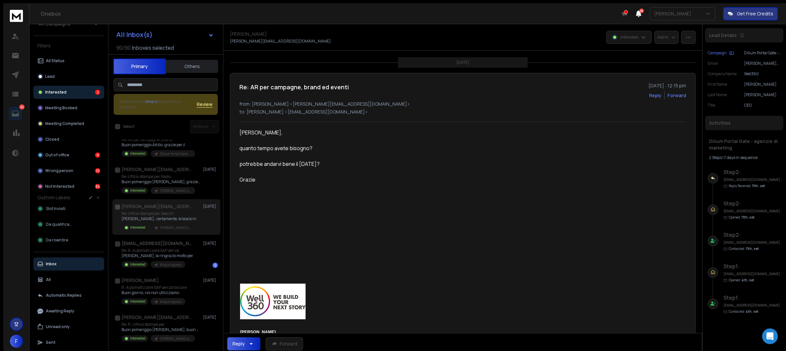
click at [176, 219] on p "[PERSON_NAME], certamente, le lascio in" at bounding box center [158, 218] width 75 height 5
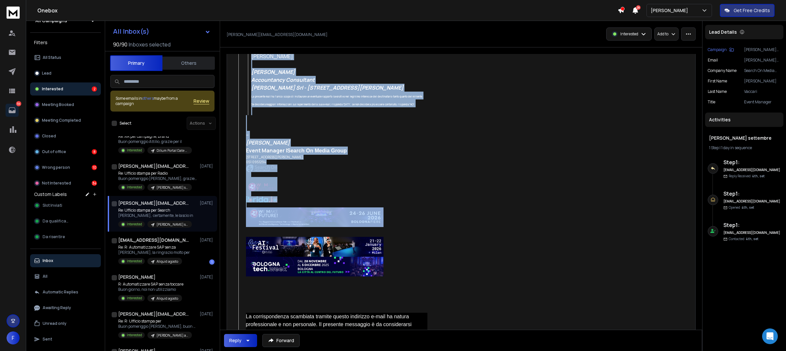
scroll to position [578, 0]
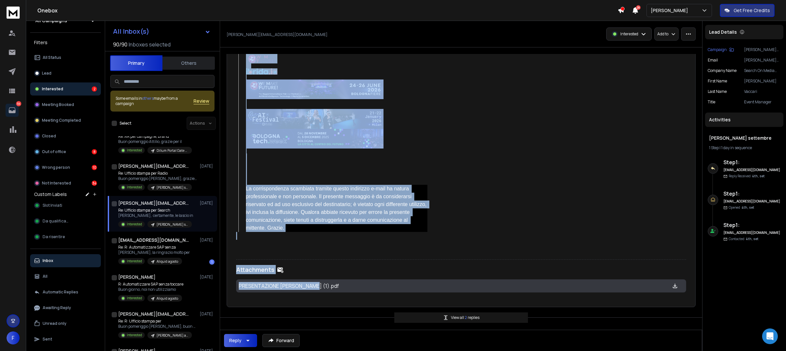
drag, startPoint x: 237, startPoint y: 100, endPoint x: 338, endPoint y: 259, distance: 188.7
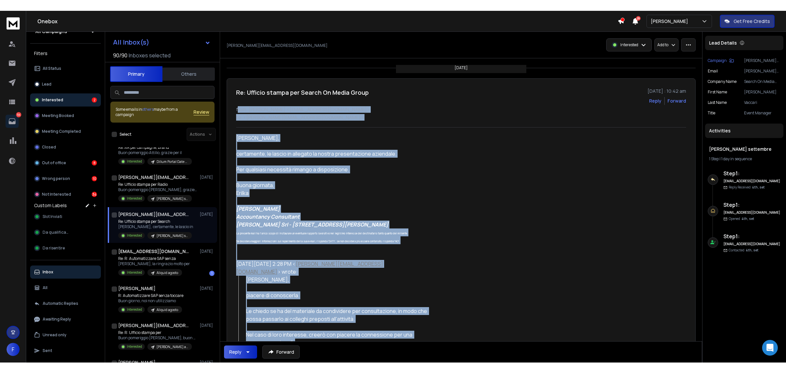
scroll to position [0, 0]
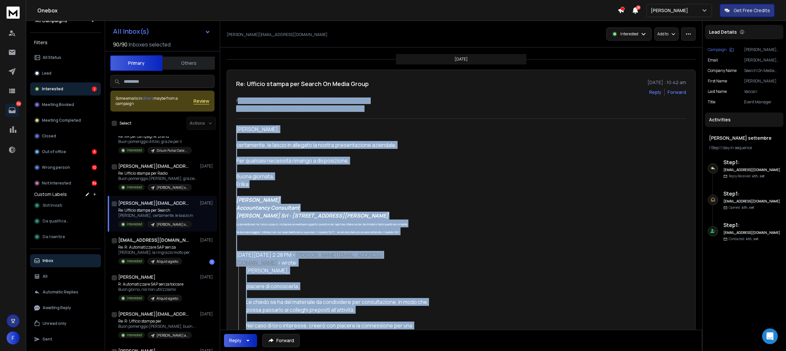
click at [636, 33] on p "Interested" at bounding box center [629, 33] width 18 height 5
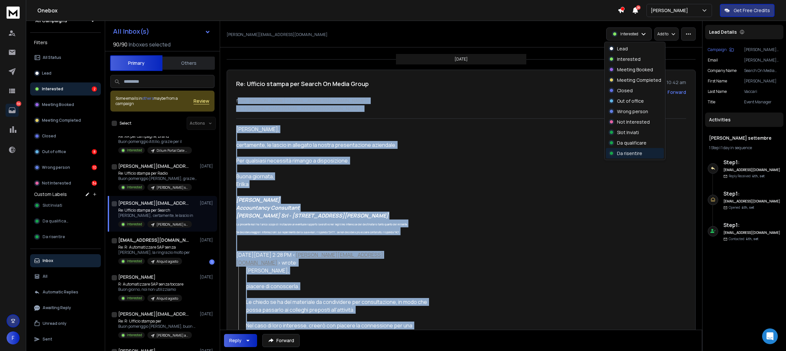
click at [639, 154] on p "Da risentire" at bounding box center [629, 153] width 25 height 7
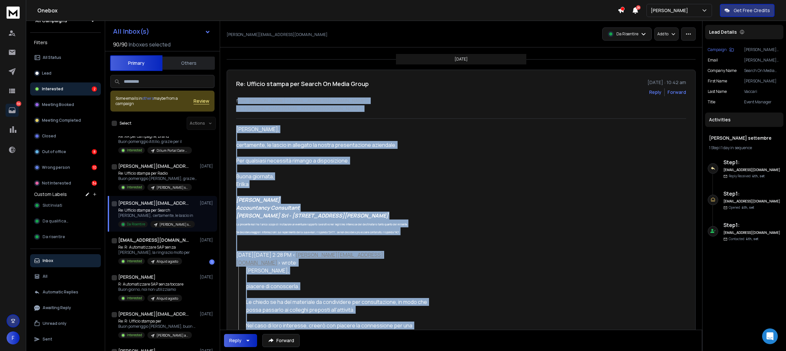
click at [629, 38] on div "Da Risentire" at bounding box center [627, 34] width 49 height 12
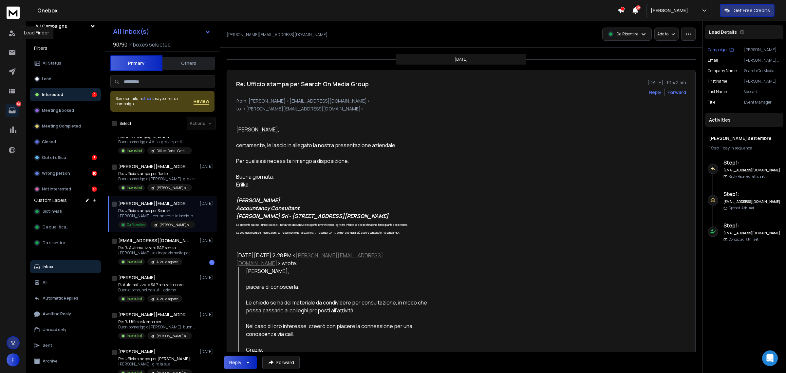
click at [27, 33] on div "Lead Finder" at bounding box center [37, 33] width 34 height 12
click at [20, 33] on div "Lead Finder" at bounding box center [37, 33] width 34 height 12
click at [12, 32] on circle at bounding box center [11, 31] width 3 height 3
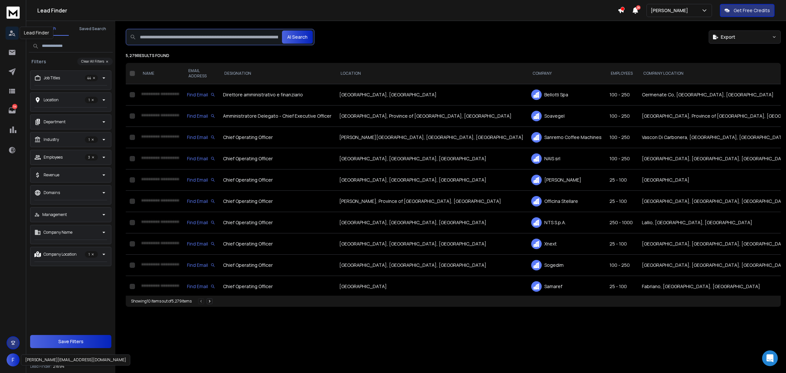
click at [12, 359] on span "F" at bounding box center [13, 359] width 13 height 13
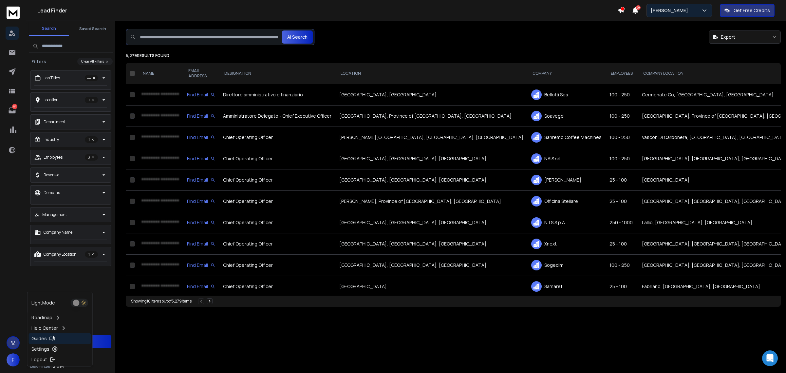
click at [672, 9] on p "[PERSON_NAME]" at bounding box center [671, 10] width 40 height 7
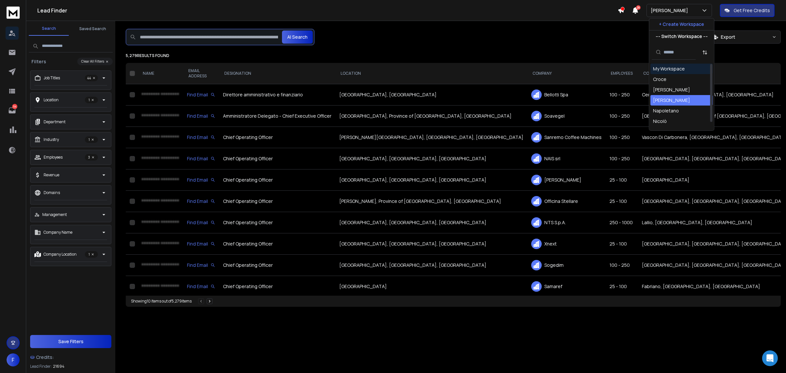
click at [678, 69] on div "My Workspace" at bounding box center [669, 68] width 32 height 7
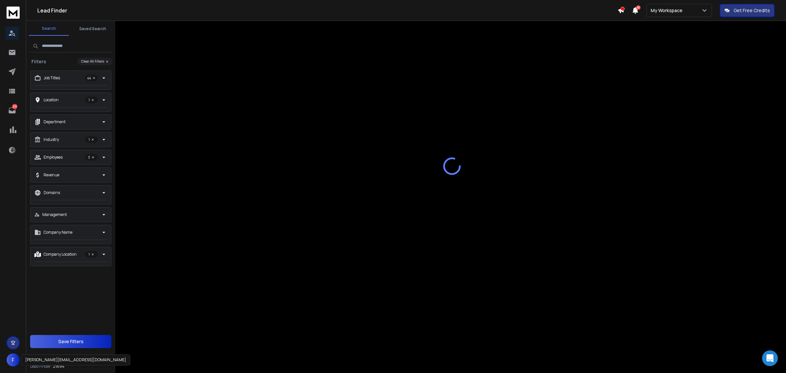
click at [15, 362] on span "F" at bounding box center [13, 359] width 13 height 13
click at [47, 346] on p "Settings" at bounding box center [40, 349] width 18 height 7
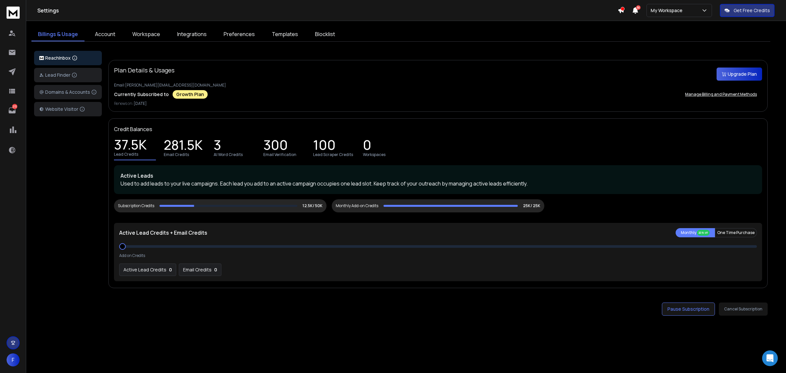
click at [97, 34] on link "Account" at bounding box center [104, 35] width 33 height 14
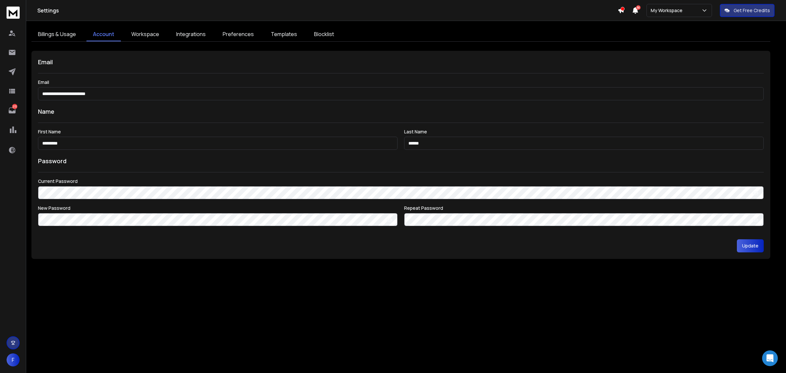
click at [755, 194] on icon at bounding box center [756, 193] width 6 height 6
click at [105, 92] on input "**********" at bounding box center [401, 93] width 726 height 13
